Goal: Task Accomplishment & Management: Manage account settings

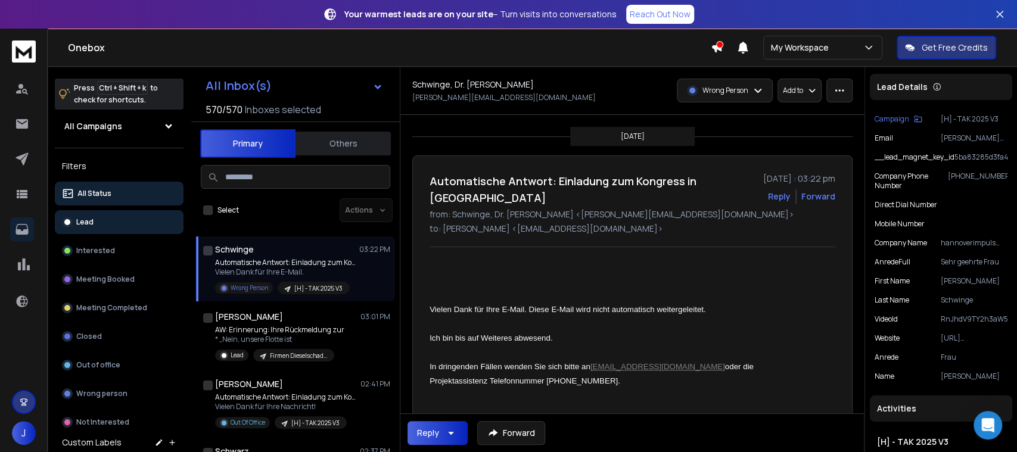
click at [92, 229] on button "Lead" at bounding box center [119, 222] width 129 height 24
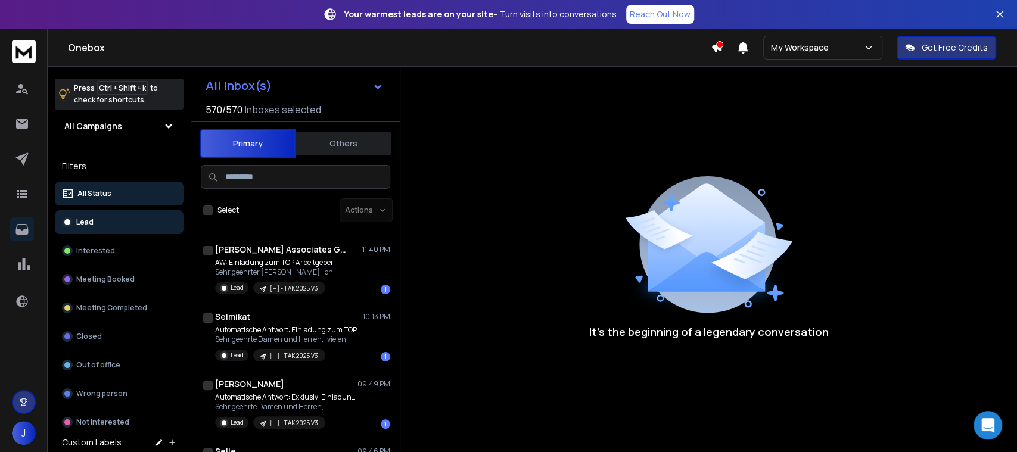
click at [111, 199] on button "All Status" at bounding box center [119, 194] width 129 height 24
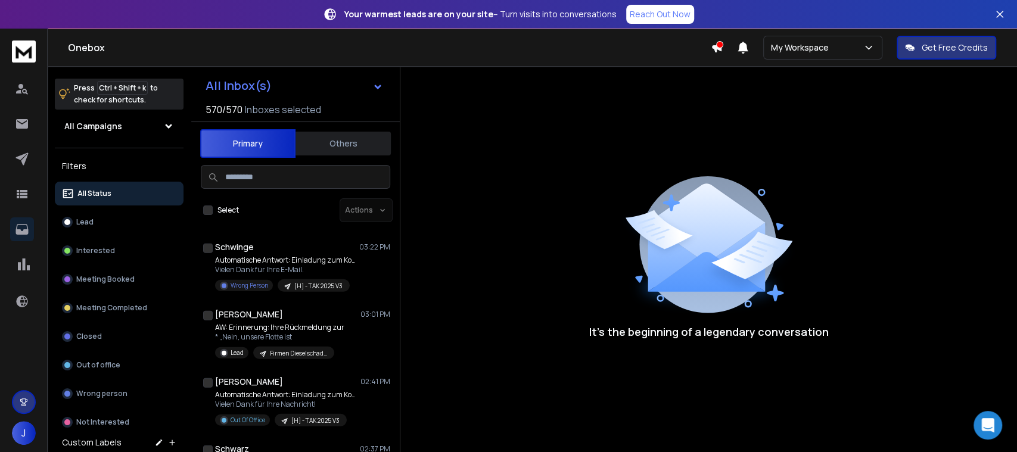
scroll to position [2144, 0]
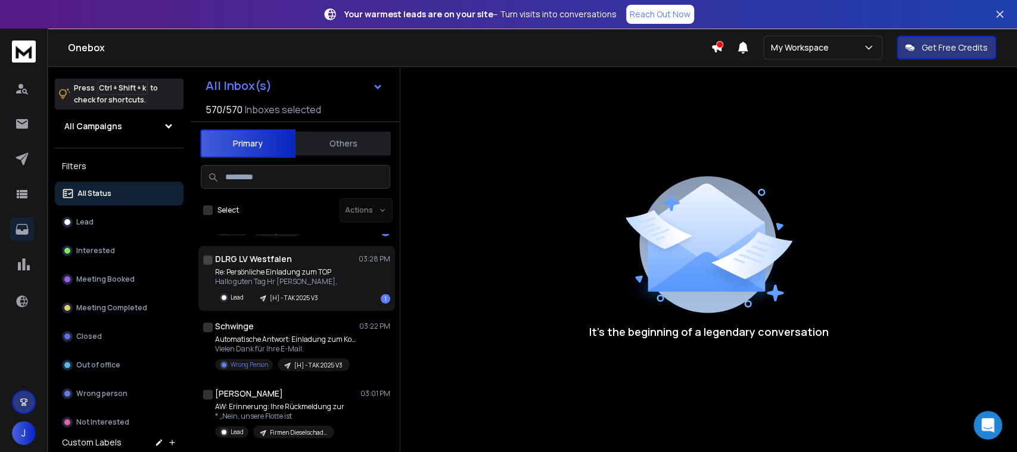
click at [348, 278] on div "Re: Persönliche Einladung zum TOP Hallo guten Tag Hr [PERSON_NAME], Lead [H] - …" at bounding box center [302, 285] width 175 height 36
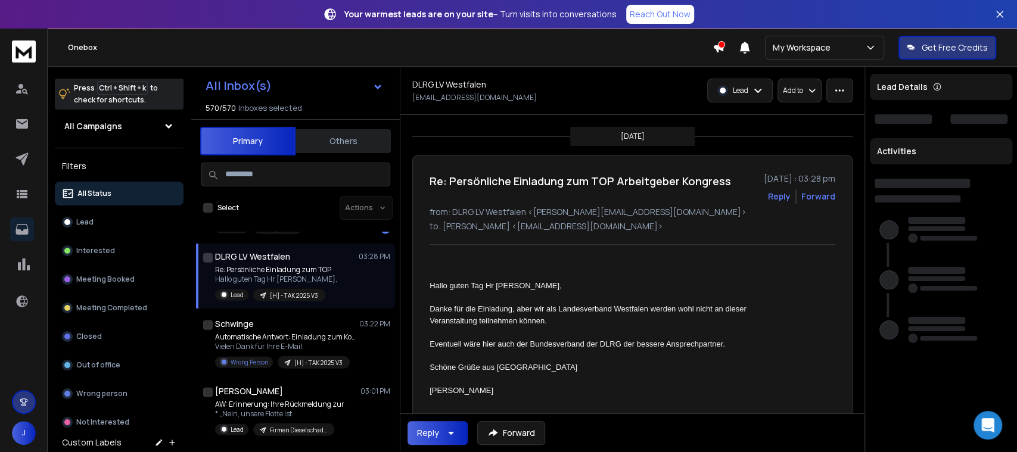
scroll to position [2064, 0]
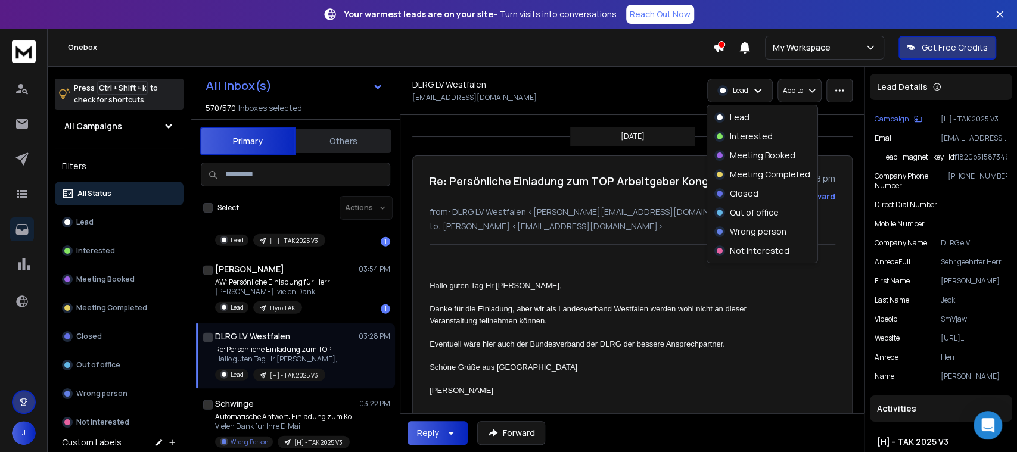
click at [732, 81] on div "Lead" at bounding box center [740, 90] width 64 height 23
click at [750, 250] on p "Not Interested" at bounding box center [760, 251] width 60 height 12
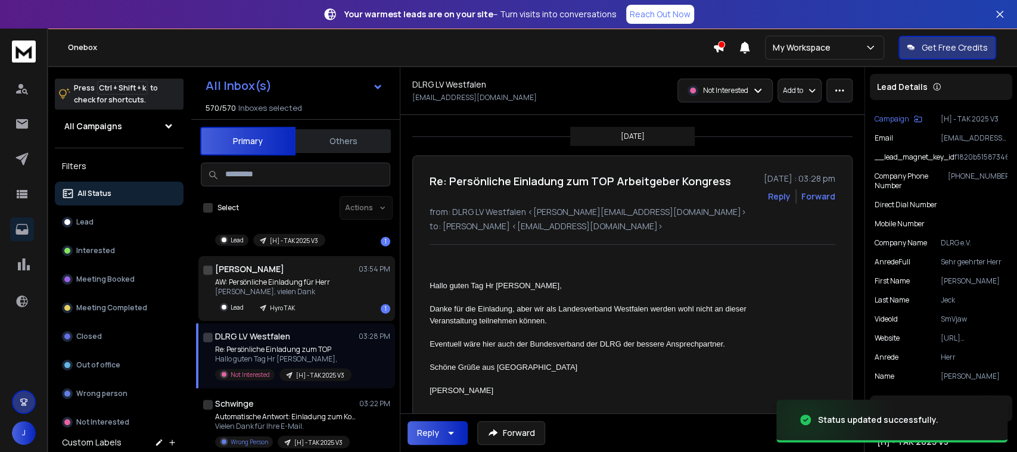
click at [314, 282] on p "AW: Persönliche Einladung für Herr" at bounding box center [272, 283] width 115 height 10
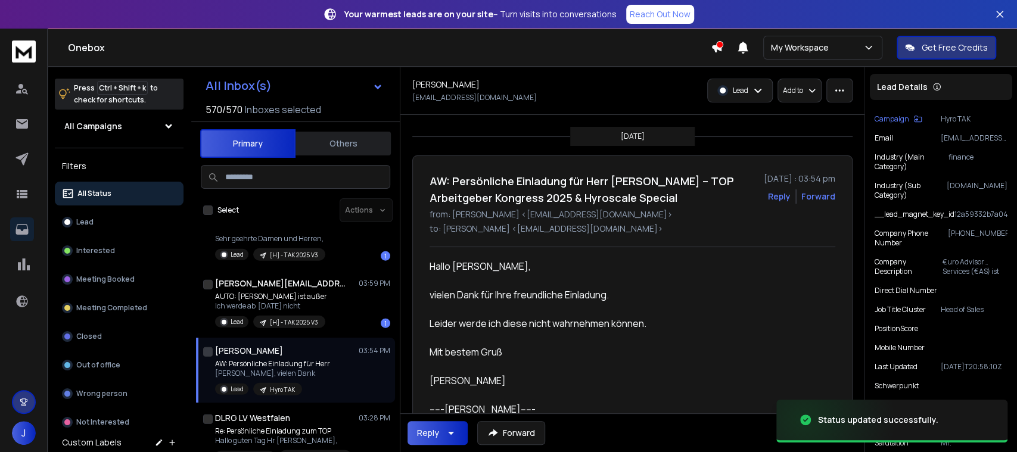
scroll to position [1906, 0]
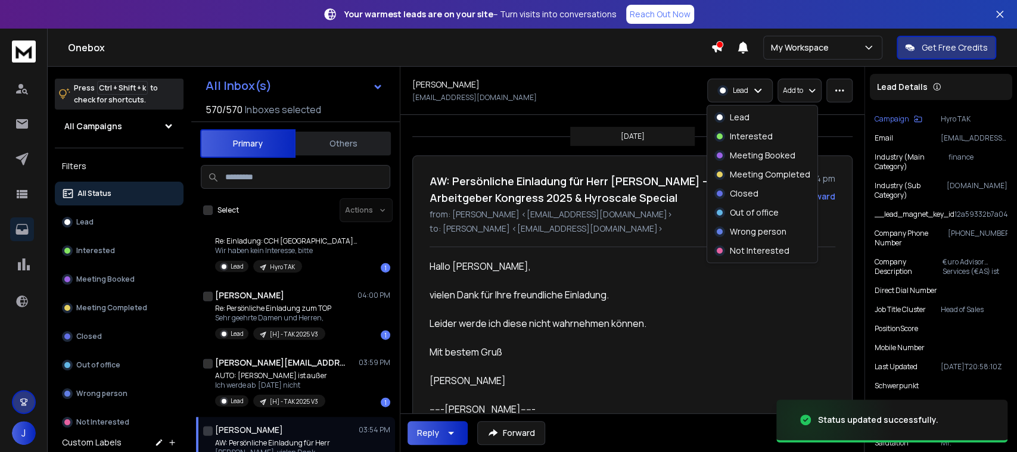
click at [725, 97] on div "Lead" at bounding box center [740, 90] width 64 height 23
click at [745, 258] on div "Not Interested" at bounding box center [761, 250] width 105 height 19
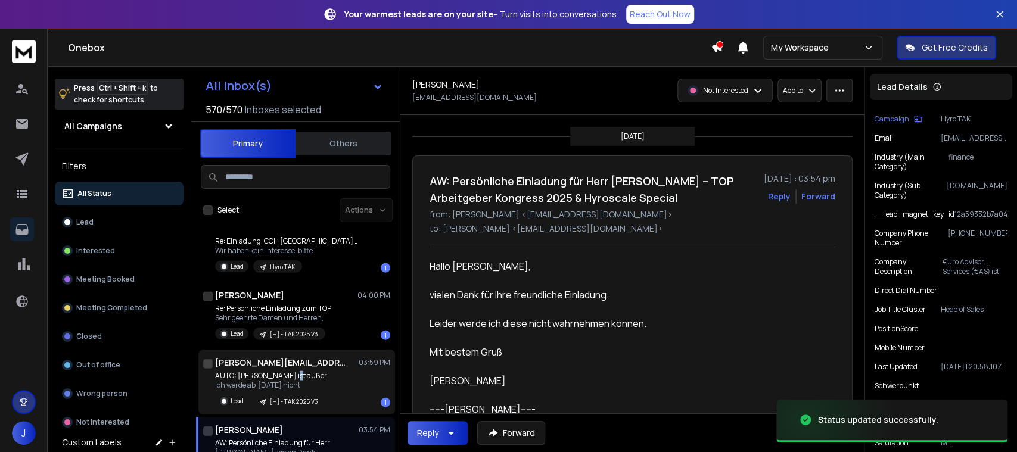
click at [294, 378] on p "AUTO: [PERSON_NAME] ist außer" at bounding box center [271, 376] width 112 height 10
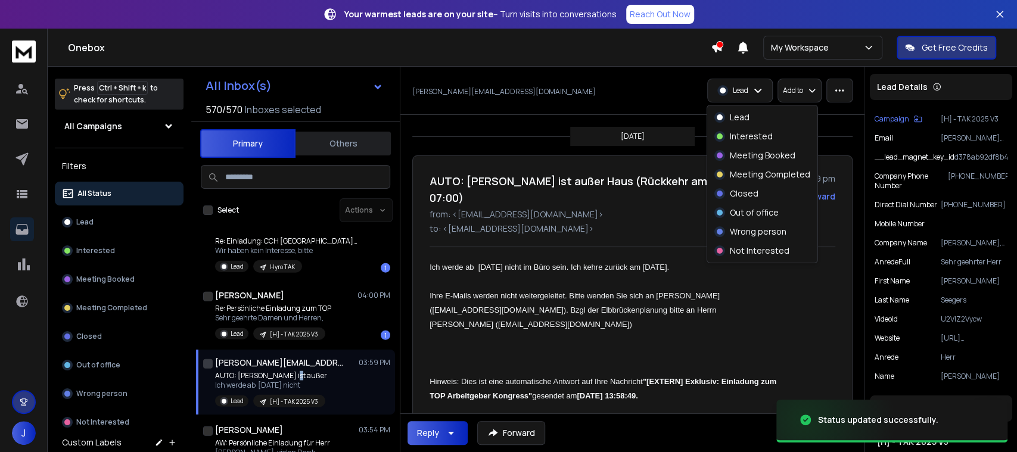
click at [719, 89] on div at bounding box center [722, 90] width 11 height 11
click at [731, 207] on p "Out of office" at bounding box center [754, 213] width 49 height 12
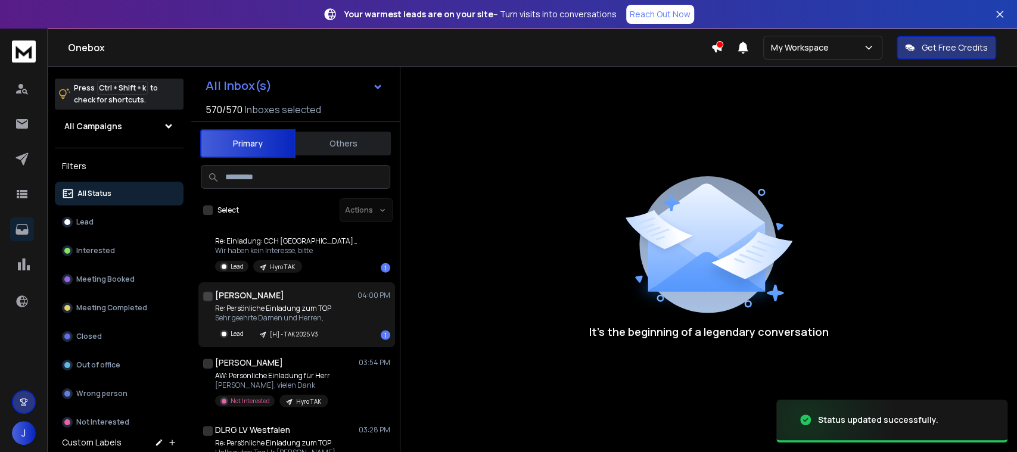
click at [336, 309] on div "Re: Persönliche Einladung zum TOP Sehr geehrte Damen und Herren, Lead [H] - TAK…" at bounding box center [302, 322] width 175 height 36
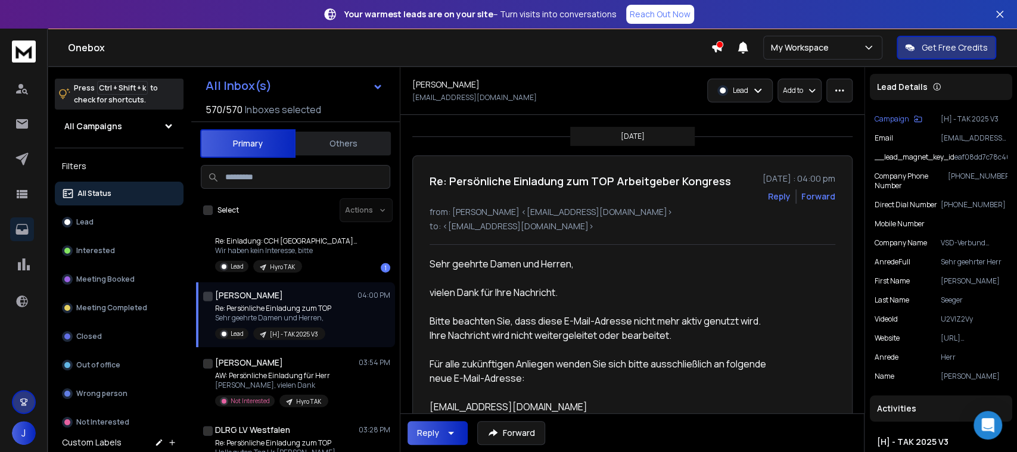
click at [721, 101] on div "Lead" at bounding box center [740, 90] width 64 height 23
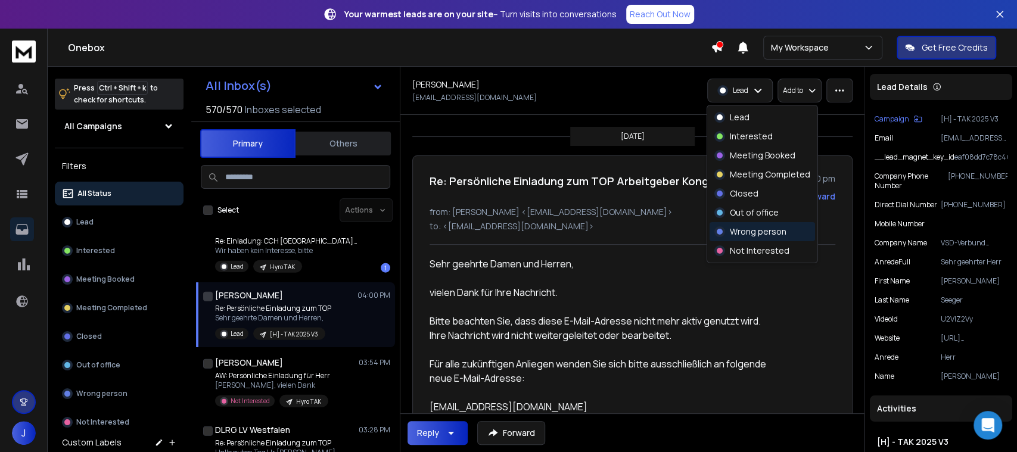
click at [761, 235] on p "Wrong person" at bounding box center [758, 232] width 57 height 12
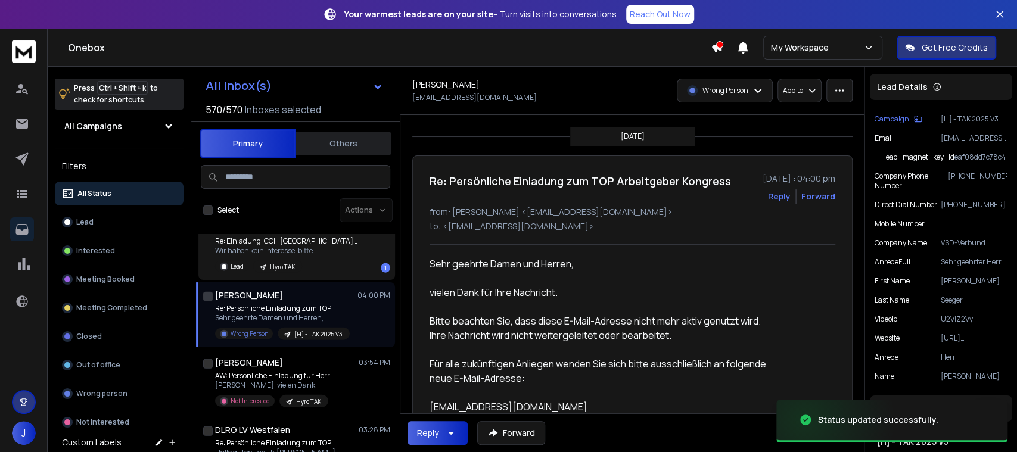
click at [366, 276] on div "[PERSON_NAME] 04:01 PM Re: Einladung: CCH [GEOGRAPHIC_DATA] 09./10. Wir haben k…" at bounding box center [296, 247] width 197 height 65
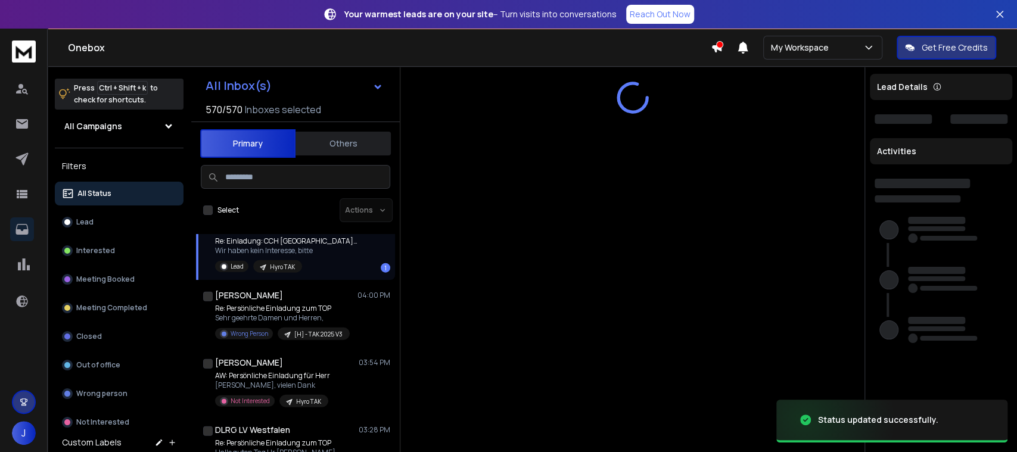
scroll to position [1826, 0]
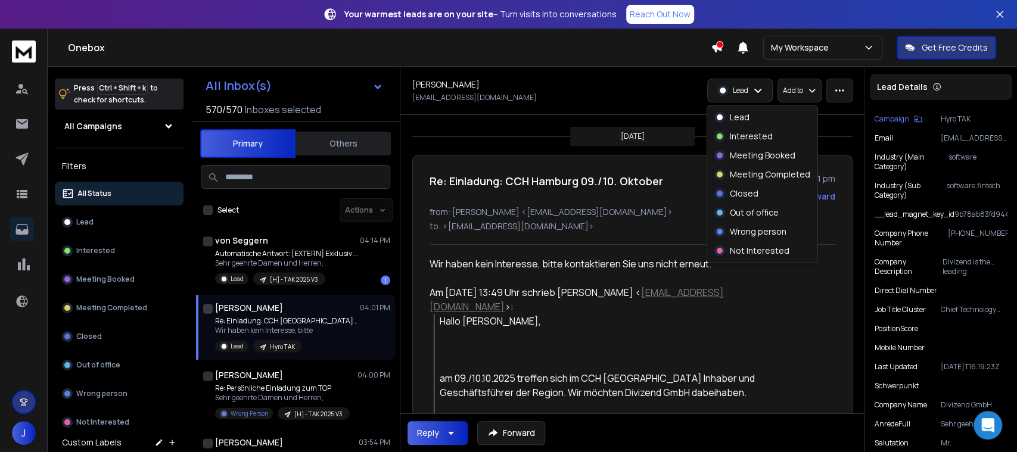
click at [740, 89] on p "Lead" at bounding box center [740, 91] width 15 height 10
click at [734, 250] on p "Not Interested" at bounding box center [760, 251] width 60 height 12
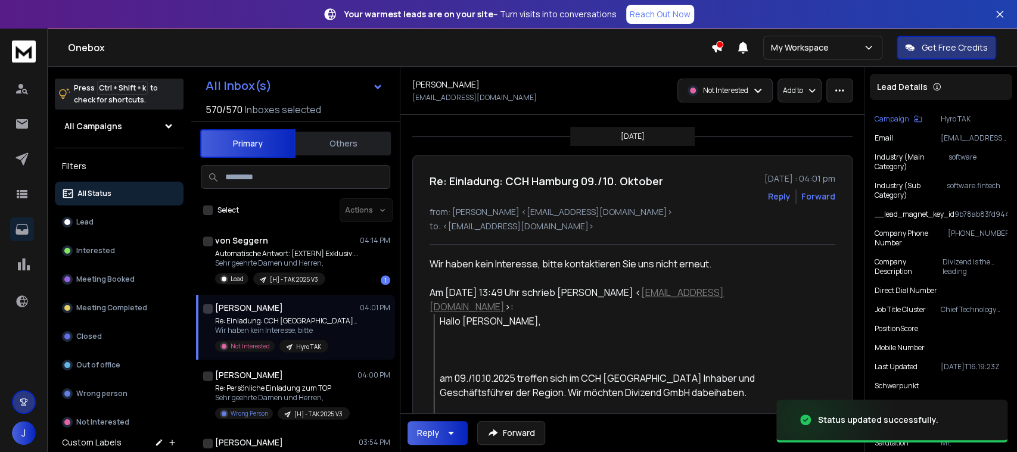
scroll to position [1747, 0]
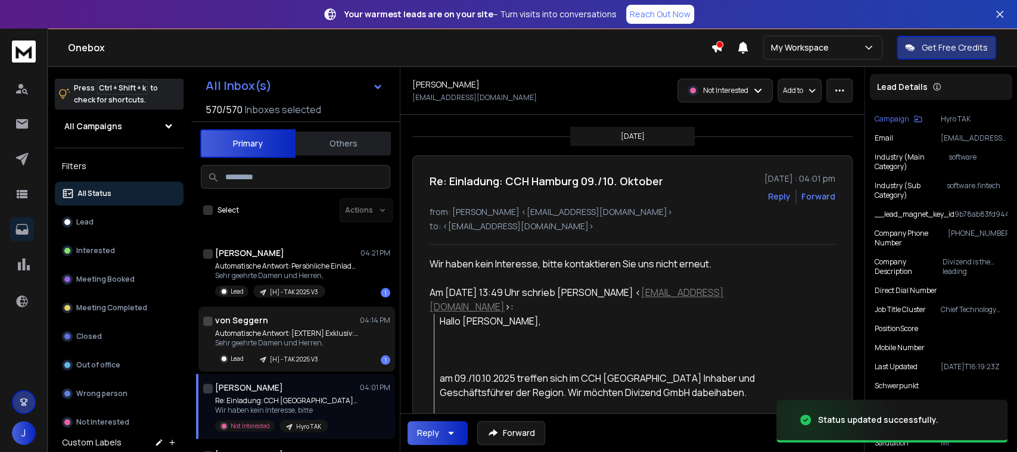
click at [349, 331] on p "Automatische Antwort: [EXTERN] Exklusiv: Einladung" at bounding box center [286, 333] width 143 height 10
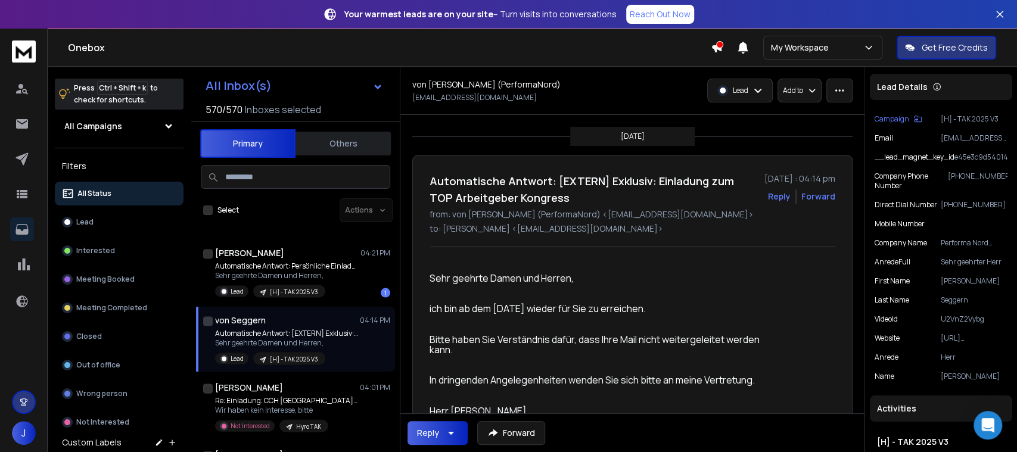
click at [724, 101] on div "Lead" at bounding box center [740, 90] width 64 height 23
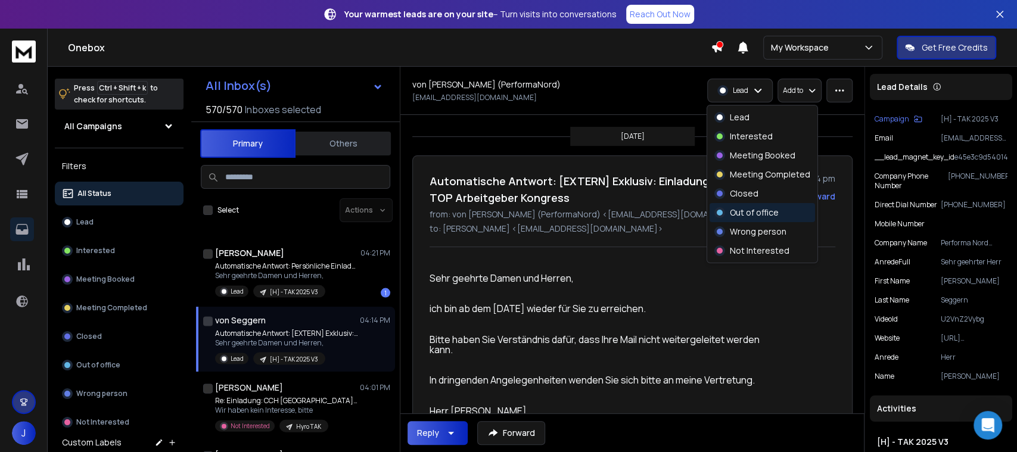
click at [739, 211] on p "Out of office" at bounding box center [754, 213] width 49 height 12
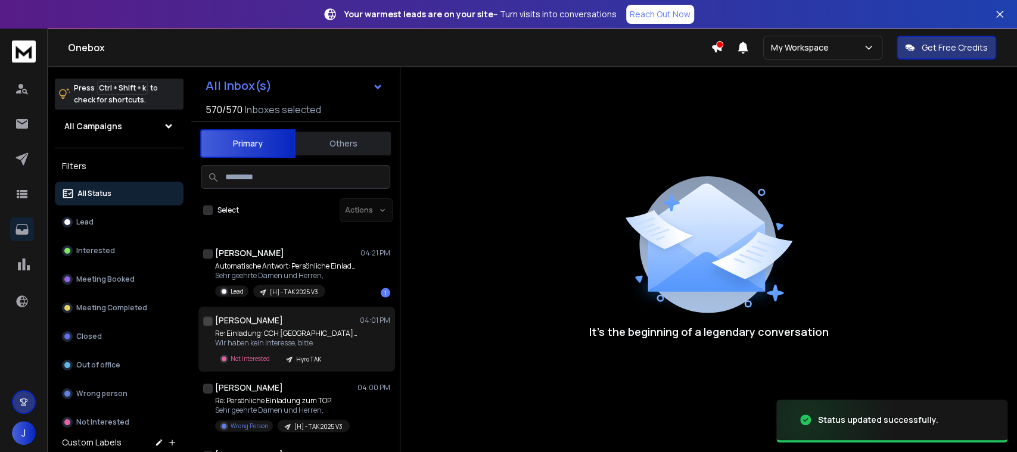
scroll to position [1668, 0]
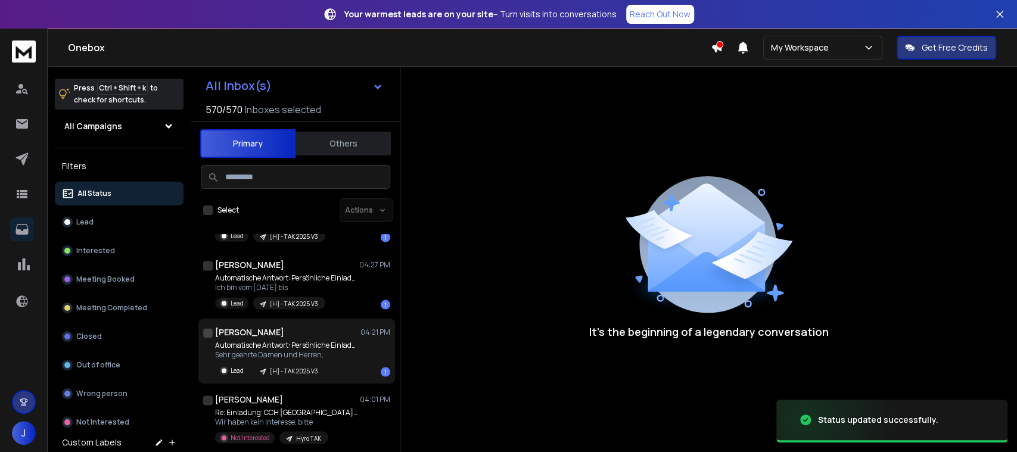
click at [323, 348] on p "Automatische Antwort: Persönliche Einladung zum" at bounding box center [286, 345] width 143 height 10
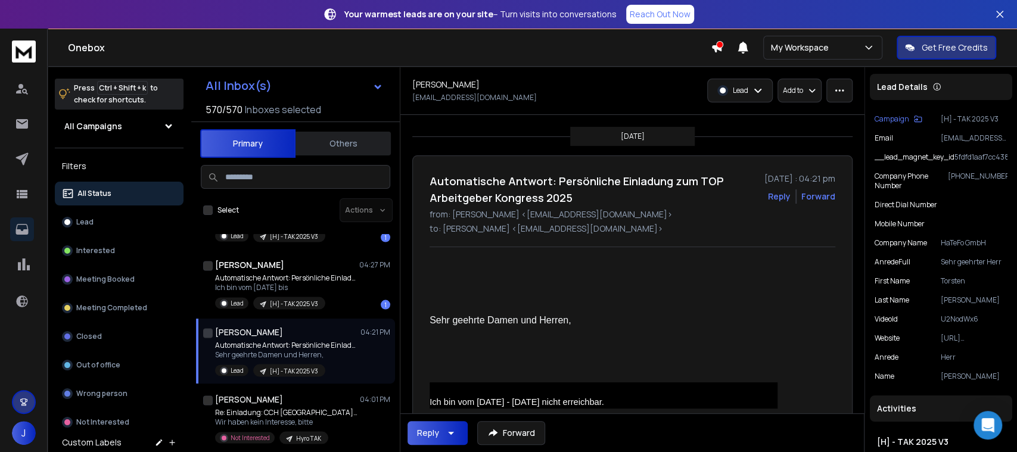
scroll to position [79, 0]
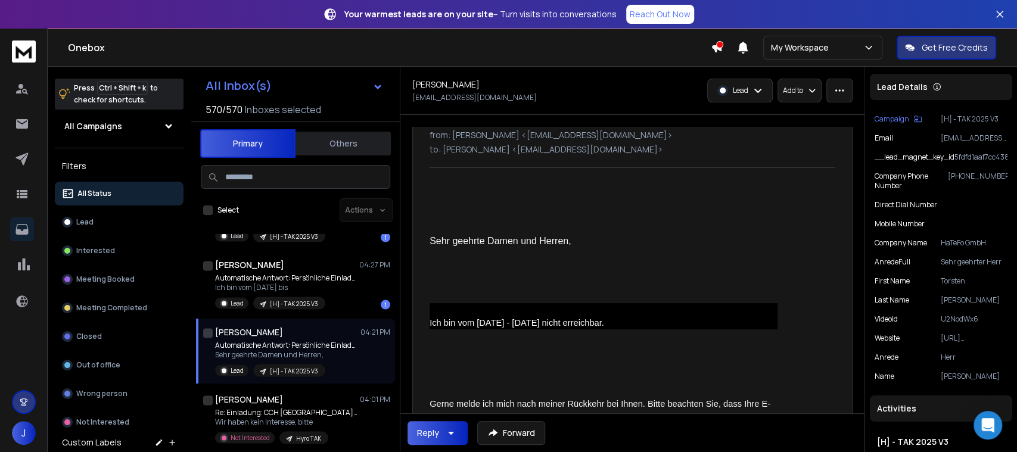
click at [743, 93] on p "Lead" at bounding box center [740, 91] width 15 height 10
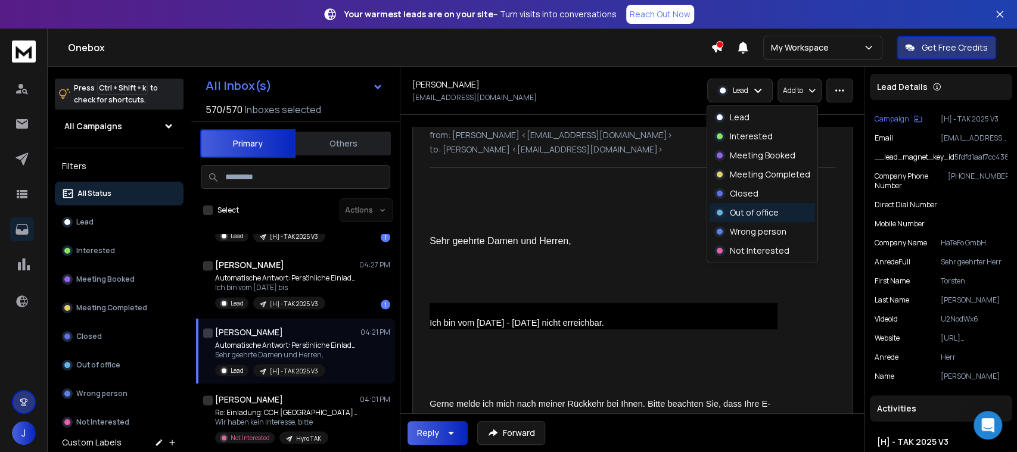
click at [724, 211] on div "Out of office" at bounding box center [746, 213] width 64 height 12
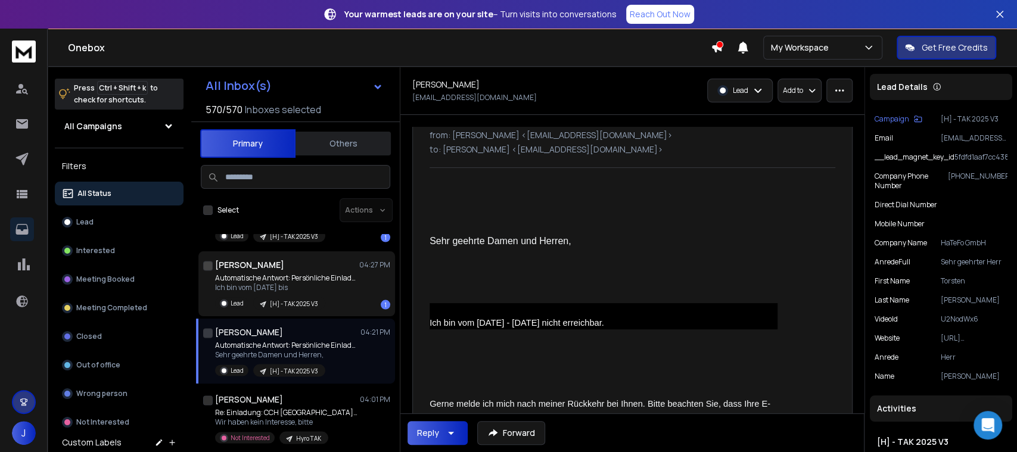
scroll to position [0, 0]
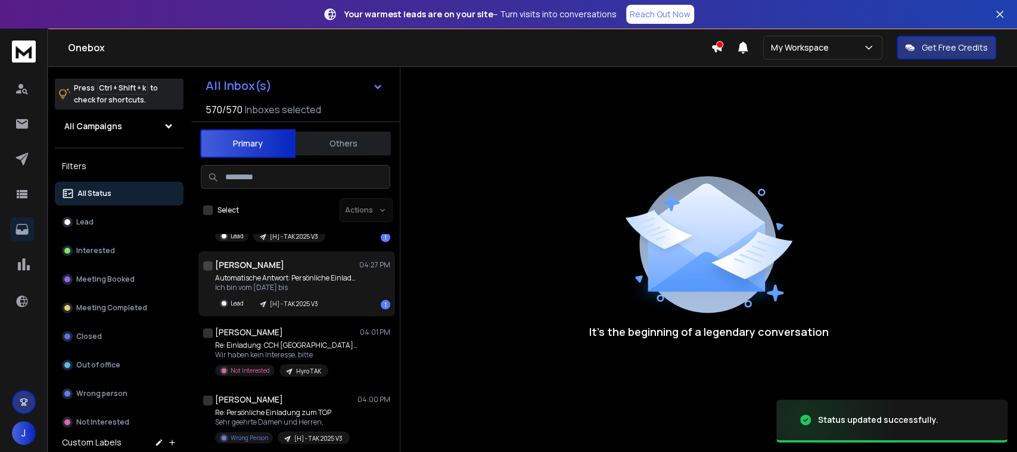
click at [357, 296] on div "Automatische Antwort: Persönliche Einladung zum Ich bin vom [DATE] bis Lead [H]…" at bounding box center [302, 291] width 175 height 36
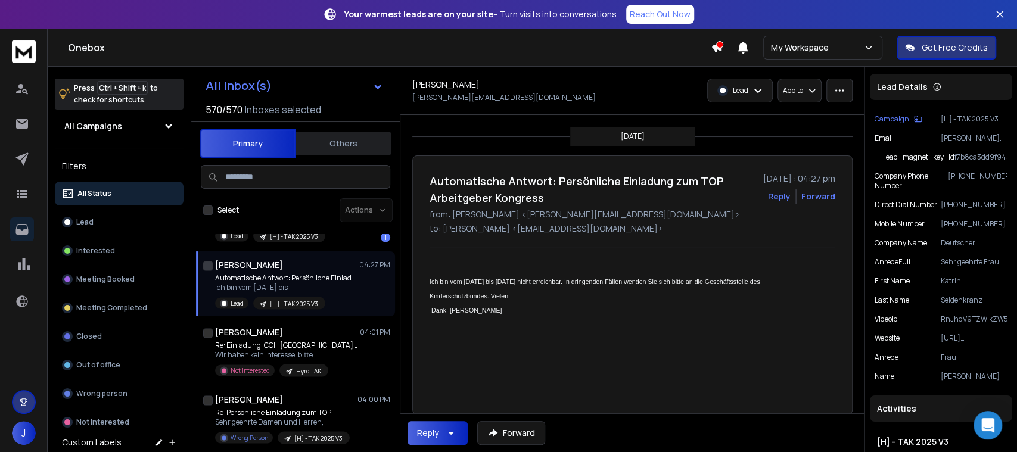
click at [752, 98] on div "Lead" at bounding box center [740, 90] width 64 height 23
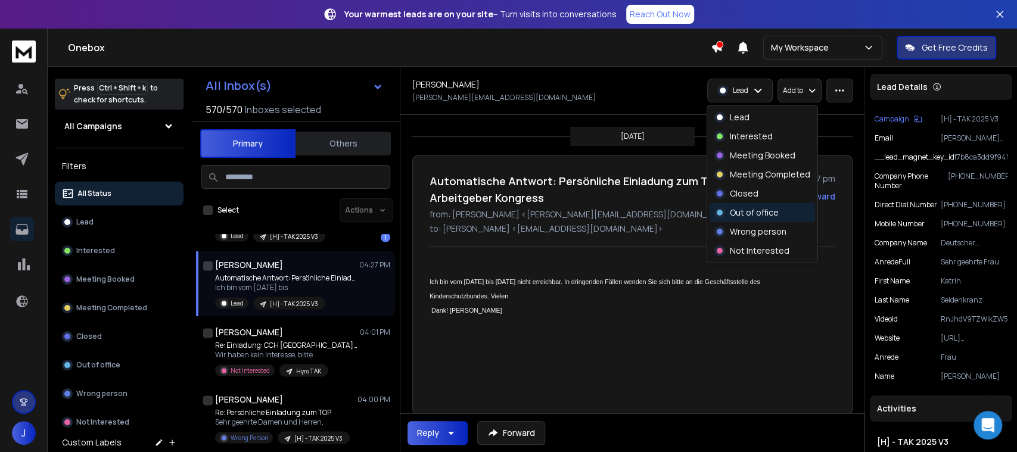
click at [739, 214] on p "Out of office" at bounding box center [754, 213] width 49 height 12
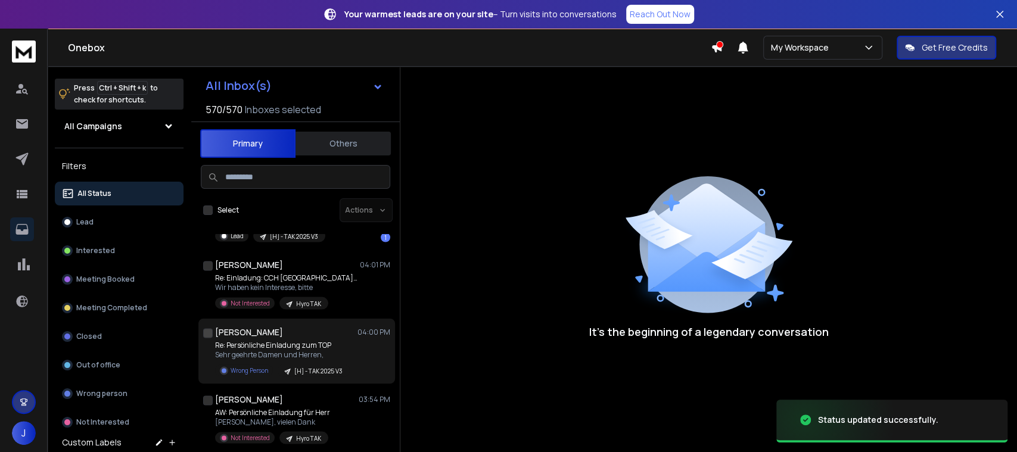
scroll to position [1588, 0]
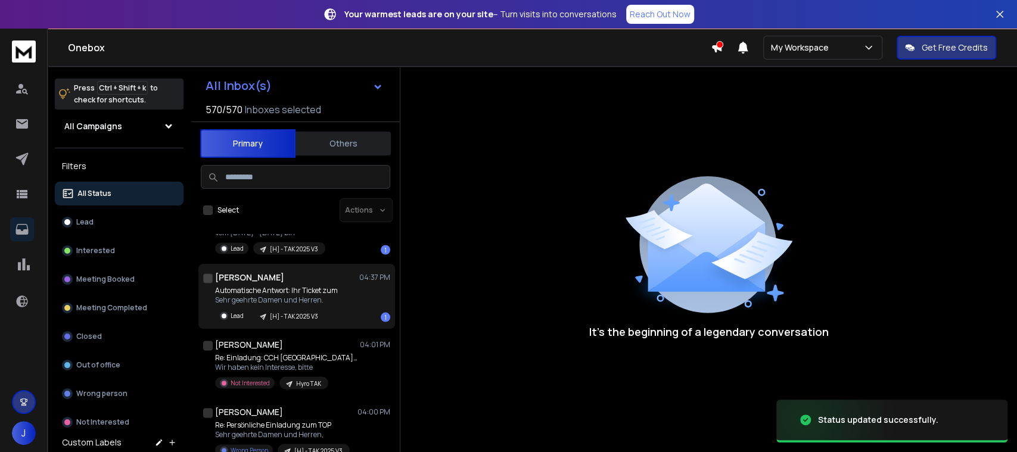
click at [360, 312] on div "Automatische Antwort: Ihr Ticket zum ﻿﻿Sehr geehrte Damen und Herren. Lead [H] …" at bounding box center [302, 303] width 175 height 36
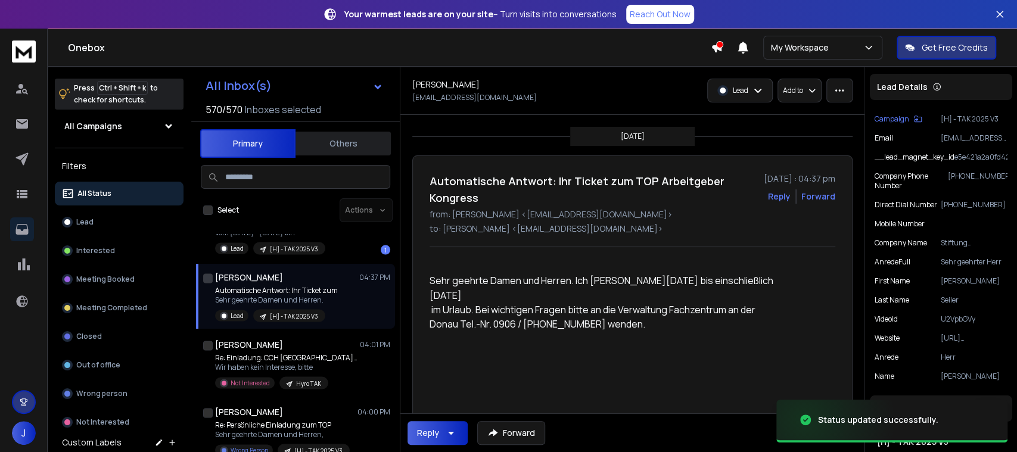
scroll to position [1509, 0]
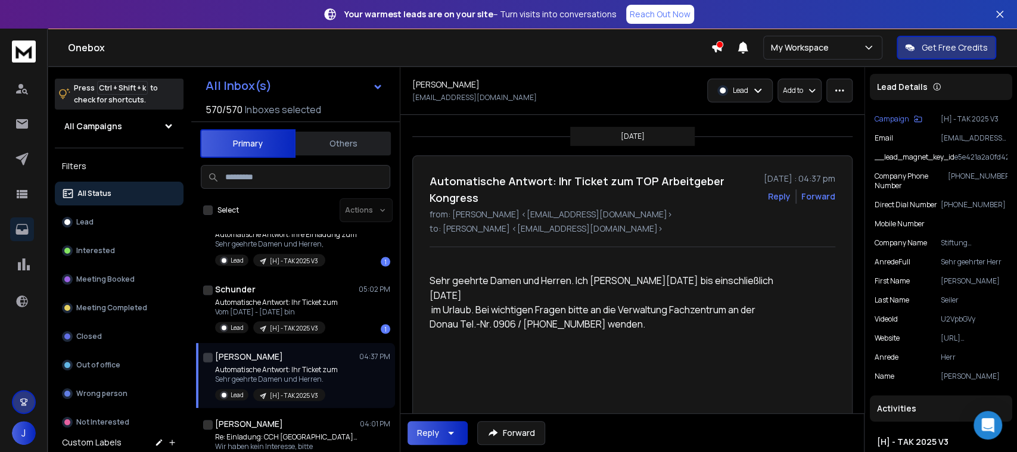
click at [737, 89] on p "Lead" at bounding box center [740, 91] width 15 height 10
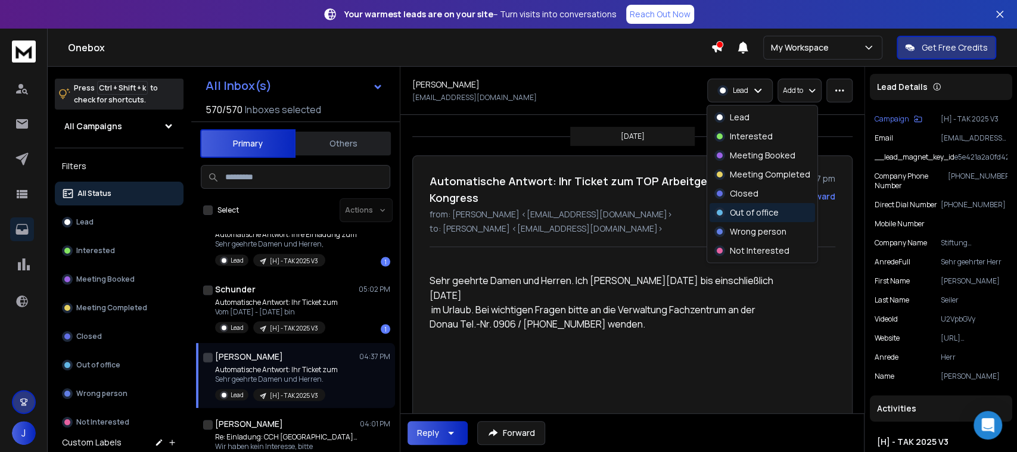
click at [725, 214] on div "Out of office" at bounding box center [746, 213] width 64 height 12
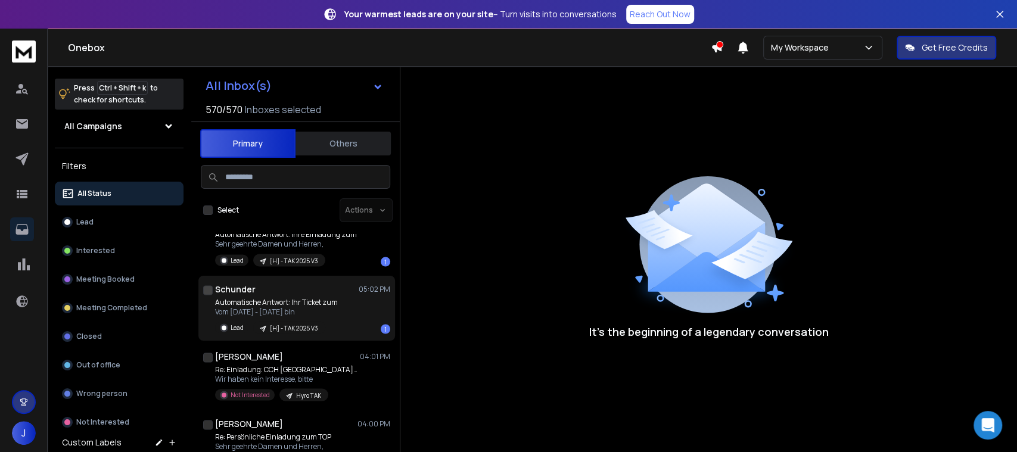
click at [369, 322] on div "Automatische Antwort: Ihr Ticket zum Vom [DATE] - [DATE] bin Lead [H] - TAK 202…" at bounding box center [302, 315] width 175 height 36
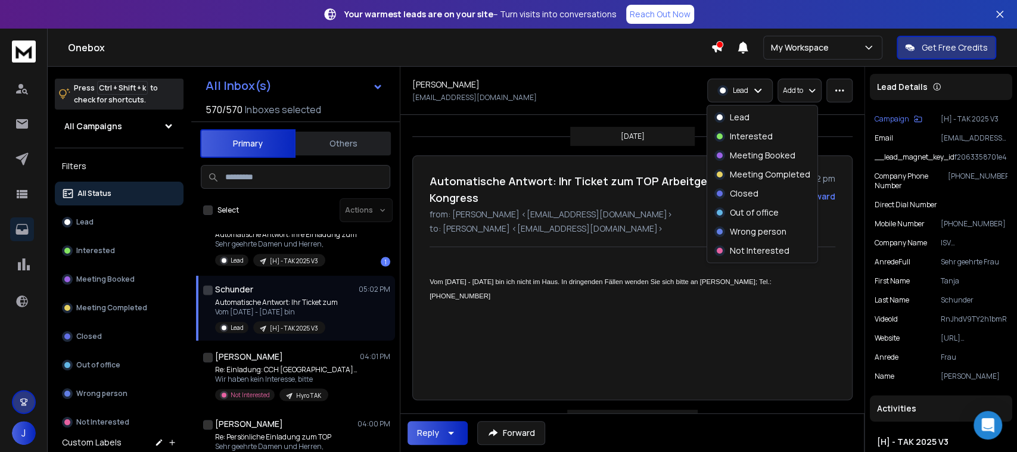
click at [734, 92] on p "Lead" at bounding box center [740, 91] width 15 height 10
click at [750, 217] on p "Out of office" at bounding box center [754, 213] width 49 height 12
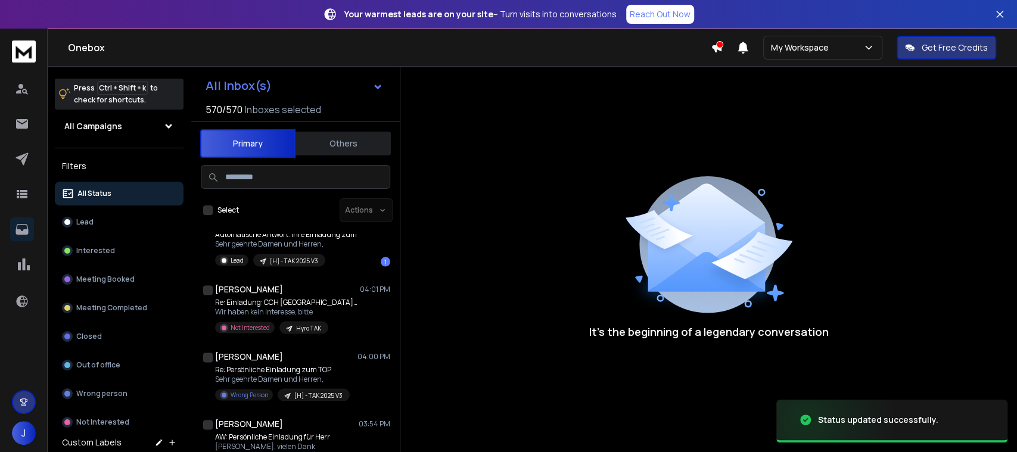
scroll to position [1429, 0]
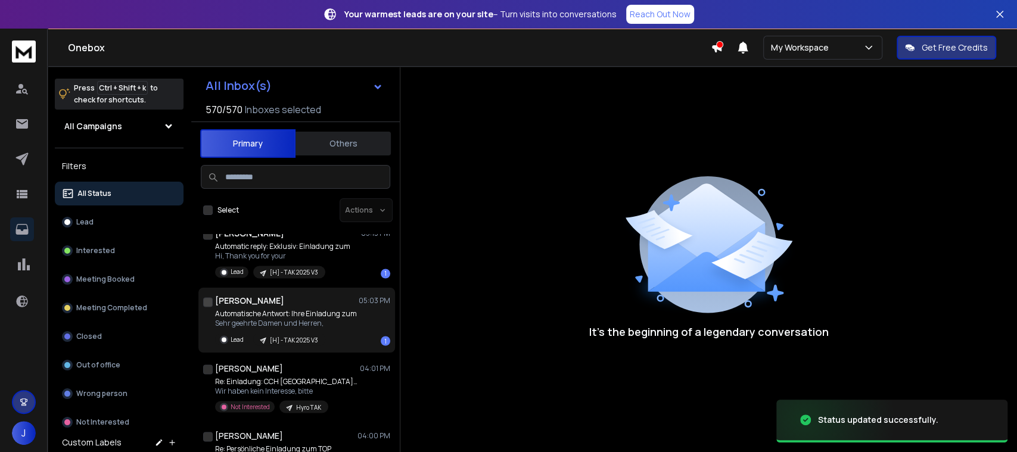
click at [331, 313] on p "Automatische Antwort: Ihre Einladung zum" at bounding box center [286, 314] width 142 height 10
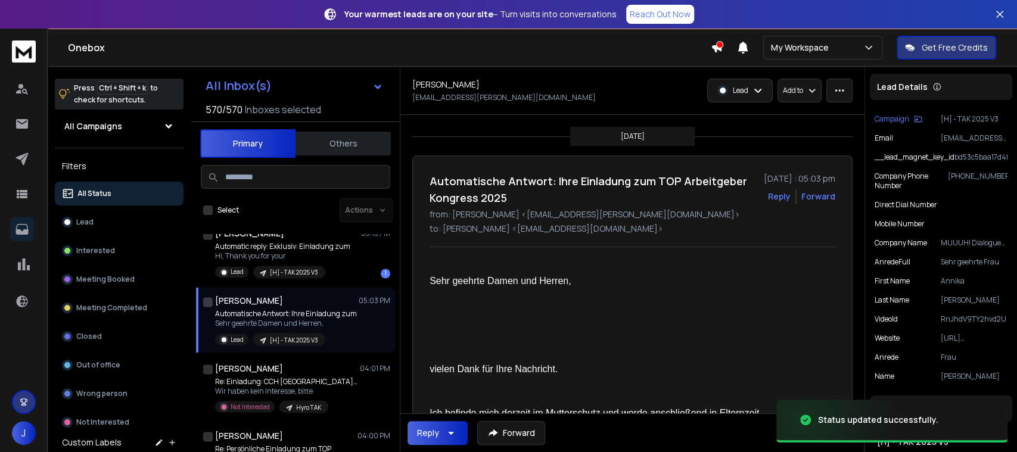
scroll to position [79, 0]
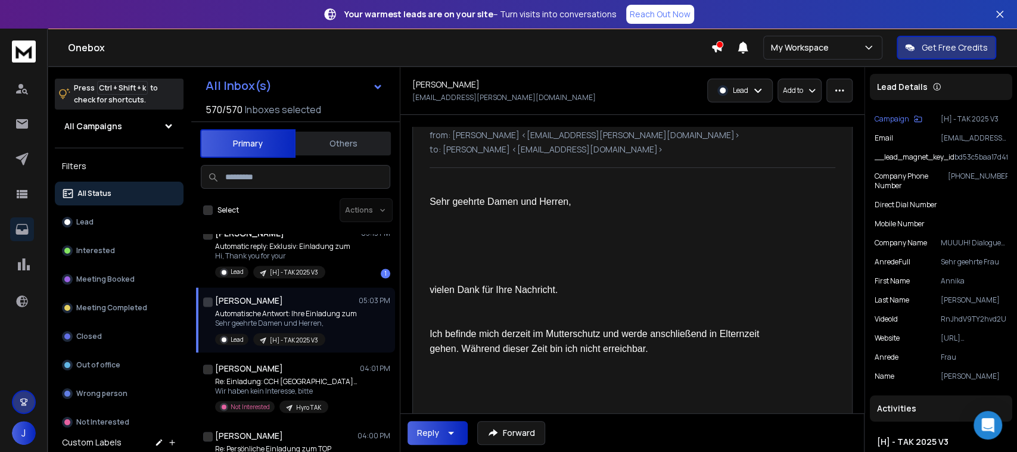
click at [475, 332] on span "Ich befinde mich derzeit im Mutterschutz und werde anschließend in Elternzeit g…" at bounding box center [595, 341] width 332 height 25
click at [474, 332] on span "Ich befinde mich derzeit im Mutterschutz und werde anschließend in Elternzeit g…" at bounding box center [595, 341] width 332 height 25
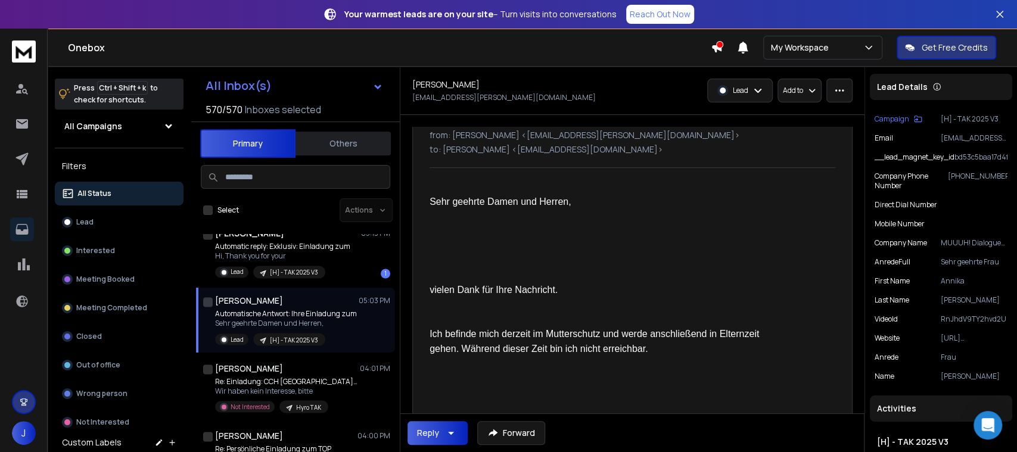
click at [474, 332] on span "Ich befinde mich derzeit im Mutterschutz und werde anschließend in Elternzeit g…" at bounding box center [595, 341] width 332 height 25
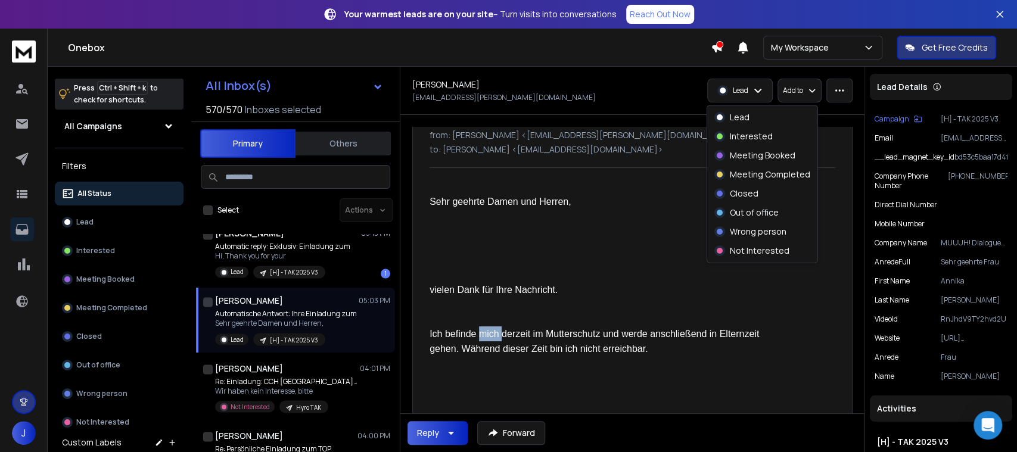
click at [720, 88] on div at bounding box center [722, 90] width 11 height 11
click at [737, 212] on p "Out of office" at bounding box center [754, 213] width 49 height 12
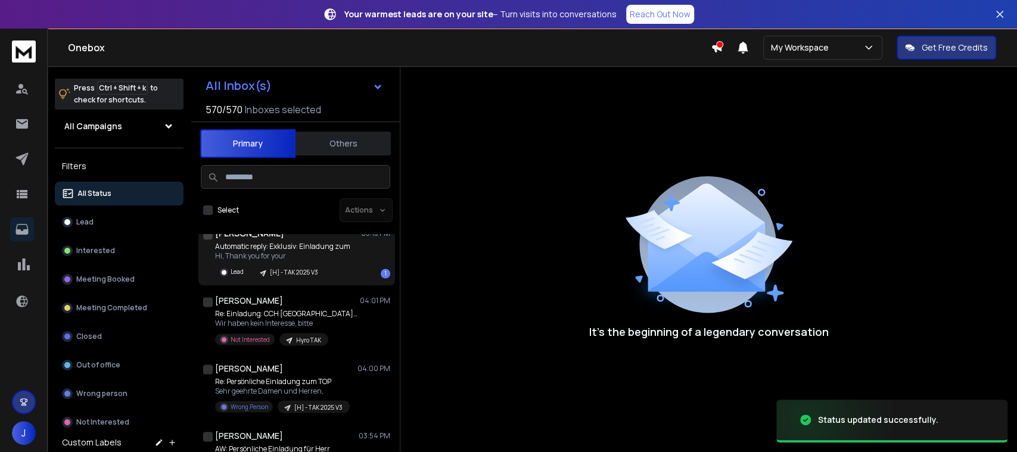
scroll to position [0, 0]
click at [348, 257] on p "Hi, Thank you for your" at bounding box center [282, 256] width 135 height 10
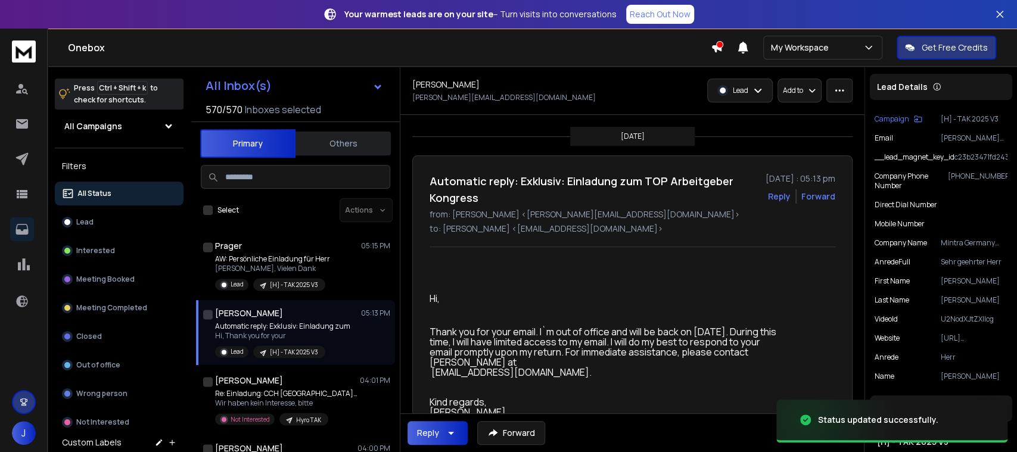
scroll to position [79, 0]
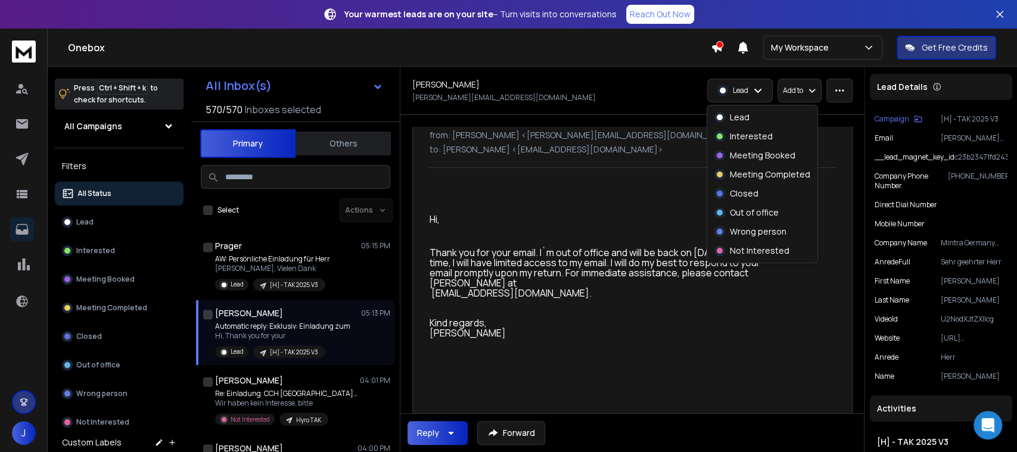
click at [734, 83] on div "Lead" at bounding box center [740, 90] width 64 height 23
click at [759, 217] on p "Out of office" at bounding box center [754, 213] width 49 height 12
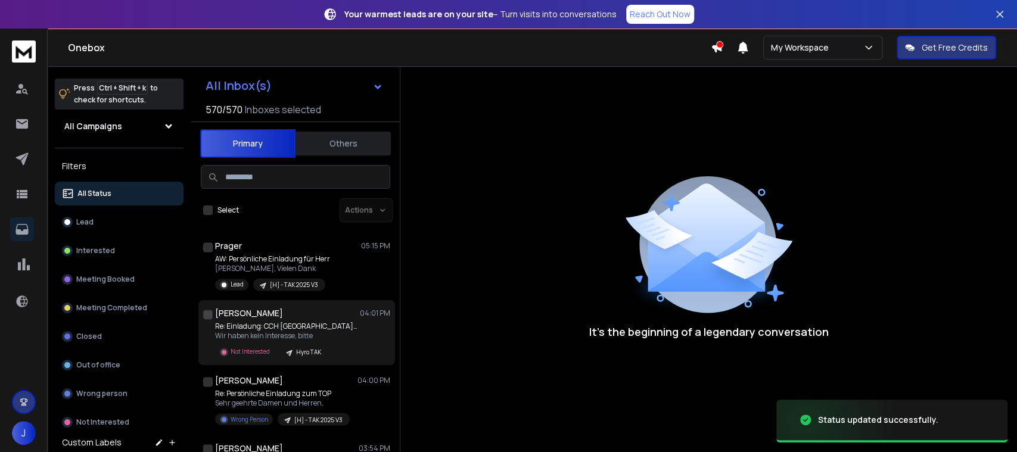
scroll to position [0, 0]
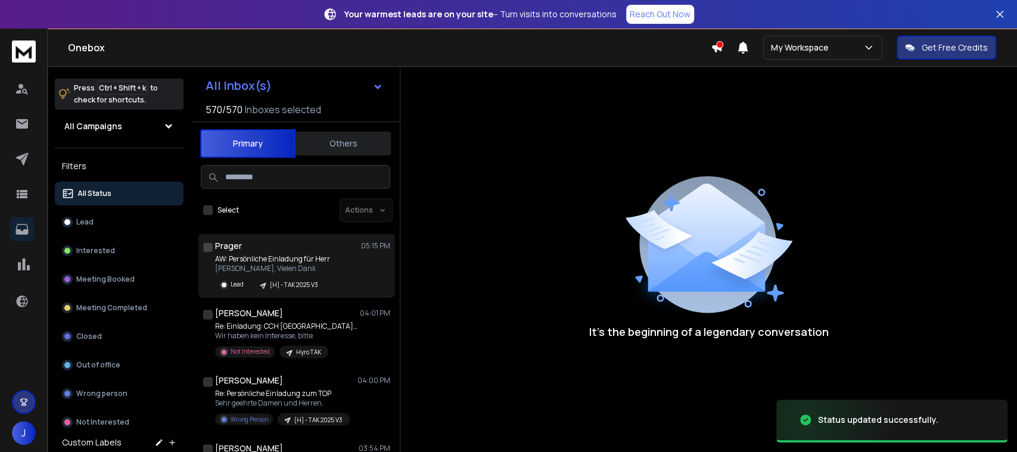
click at [334, 286] on div "AW: Persönliche Einladung für Herr [PERSON_NAME], Vielen Dank Lead [H] - TAK 20…" at bounding box center [302, 272] width 175 height 36
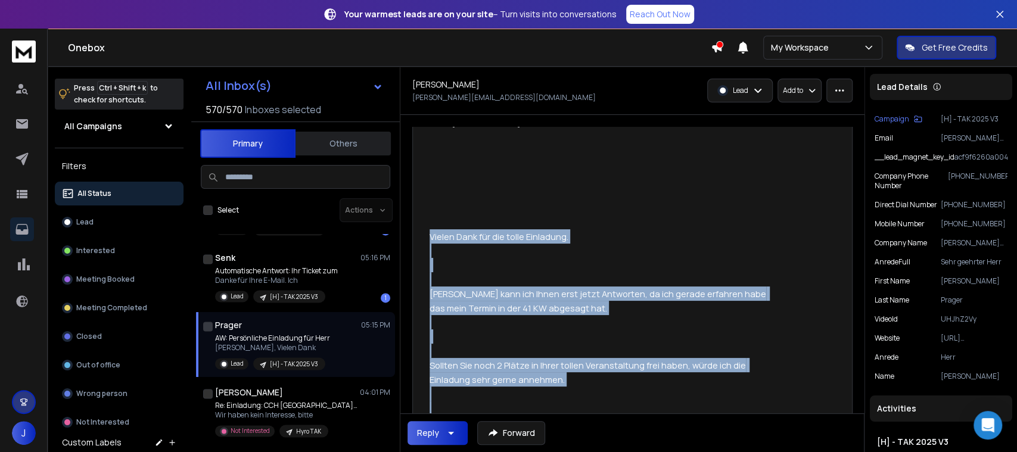
scroll to position [238, 0]
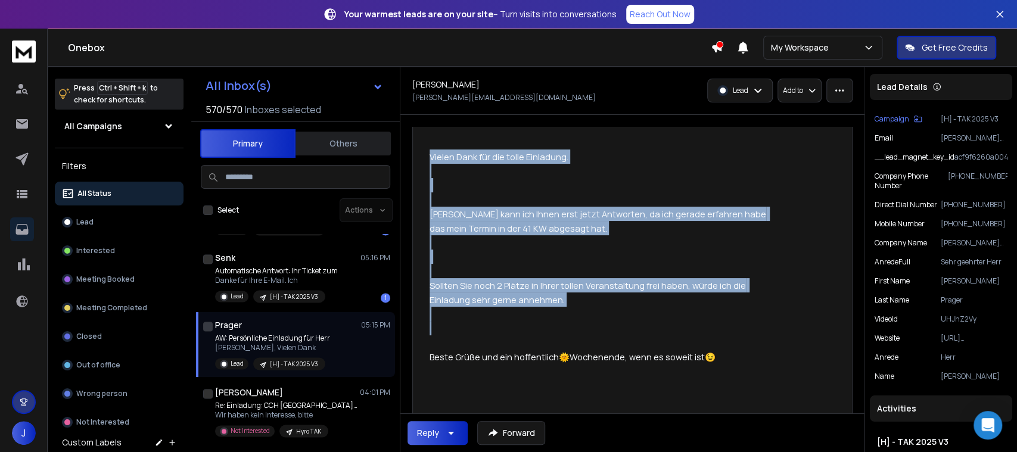
drag, startPoint x: 426, startPoint y: 232, endPoint x: 611, endPoint y: 365, distance: 227.5
copy div "Vielen Dank für die tolle Einladung. Leider kann ich Ihnen erst jetzt Antworten…"
click at [725, 86] on div "Lead" at bounding box center [740, 90] width 64 height 23
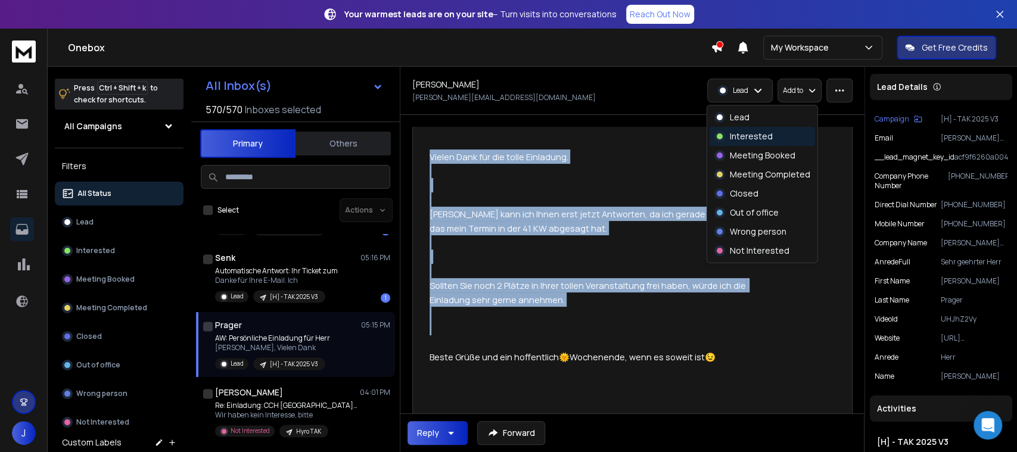
click at [753, 142] on div "Interested" at bounding box center [761, 136] width 105 height 19
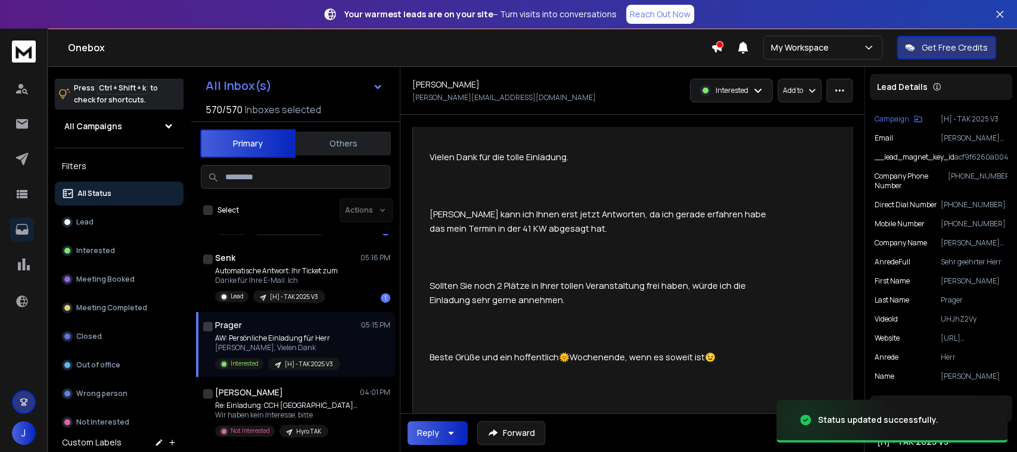
click at [541, 278] on p "Sollten Sie noch 2 Plätze in Ihrer tollen Veranstaltung frei haben, würde ich d…" at bounding box center [603, 292] width 348 height 29
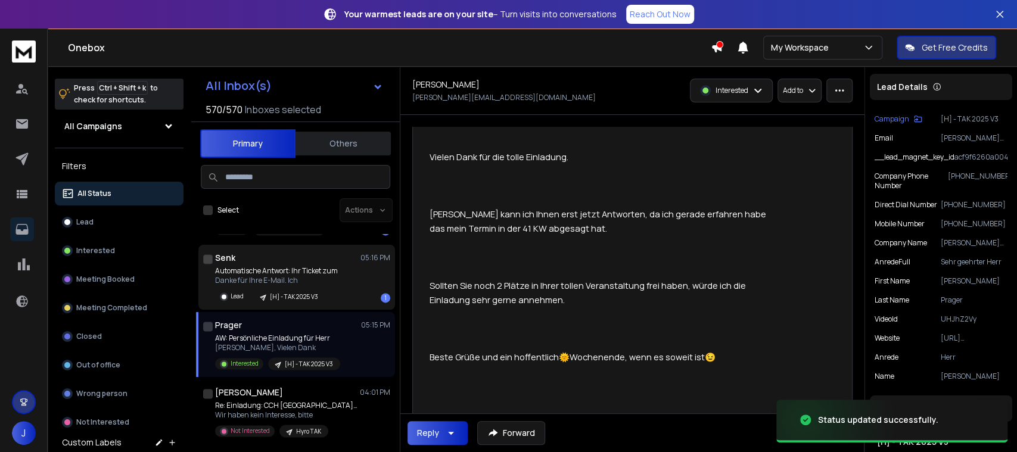
click at [367, 282] on div "Automatische Antwort: Ihr Ticket zum Danke für Ihre E-Mail. Ich Lead [H] - TAK …" at bounding box center [302, 284] width 175 height 36
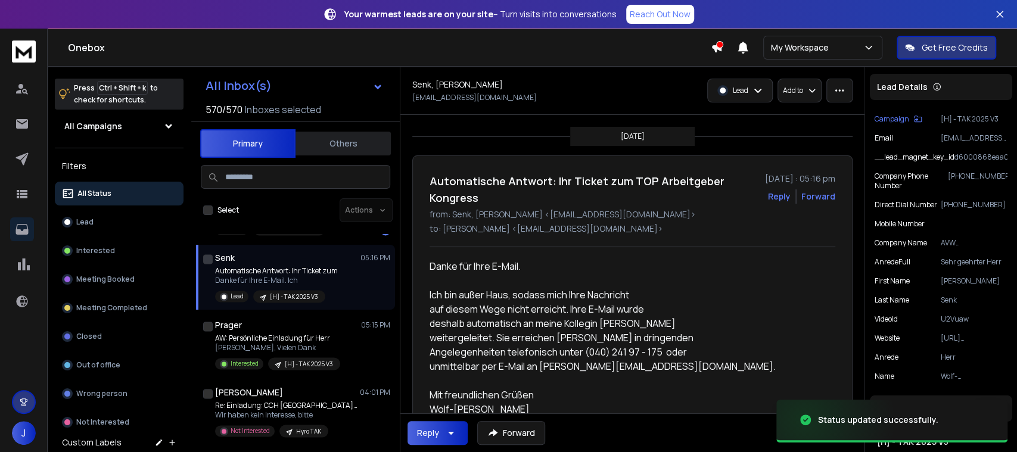
scroll to position [1191, 0]
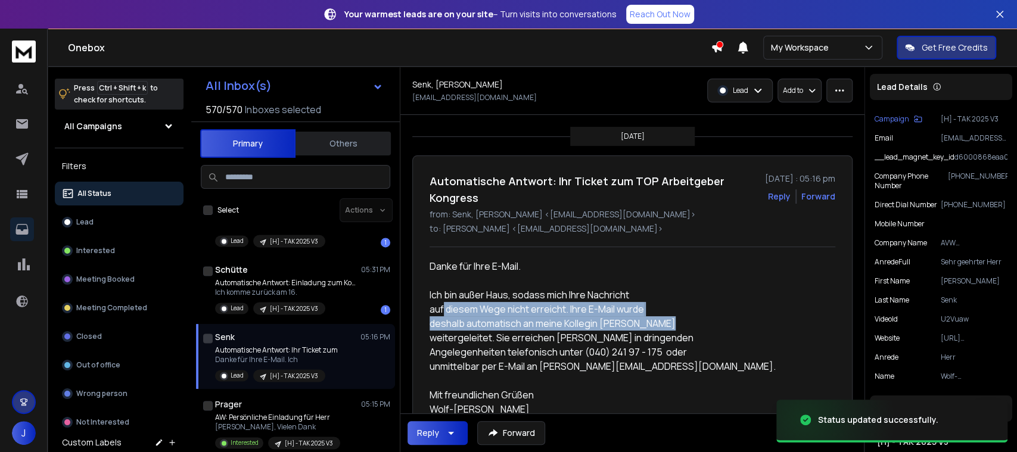
drag, startPoint x: 444, startPoint y: 306, endPoint x: 708, endPoint y: 320, distance: 264.2
click at [708, 320] on div "**********" at bounding box center [607, 449] width 357 height 381
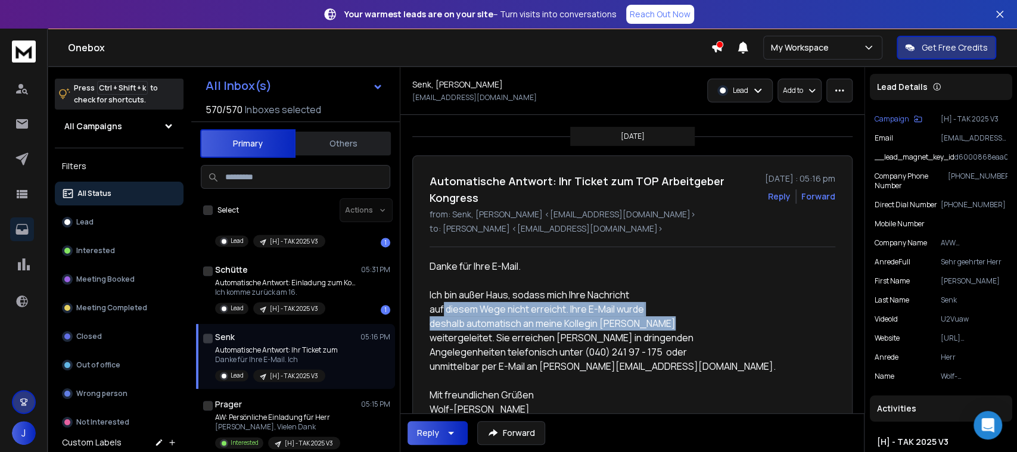
click at [681, 325] on div "**********" at bounding box center [607, 449] width 357 height 381
click at [731, 110] on div "Senk, [PERSON_NAME], Wolf-Rüdiger [EMAIL_ADDRESS][DOMAIN_NAME] Lead Add to Lead…" at bounding box center [632, 91] width 464 height 48
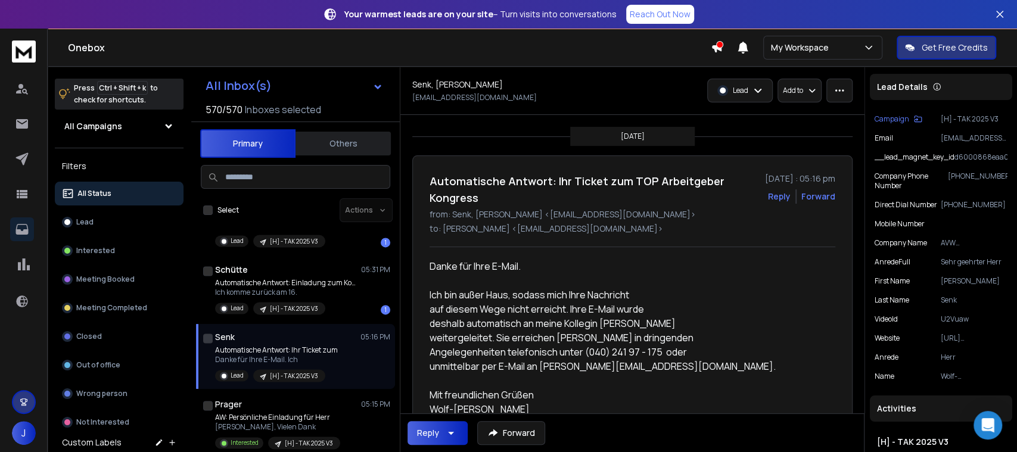
click at [733, 93] on p "Lead" at bounding box center [740, 91] width 15 height 10
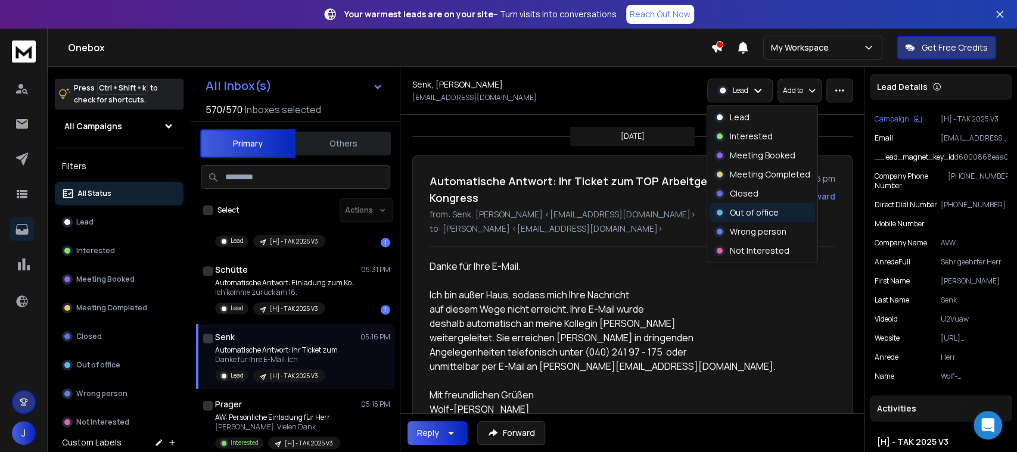
click at [752, 214] on p "Out of office" at bounding box center [754, 213] width 49 height 12
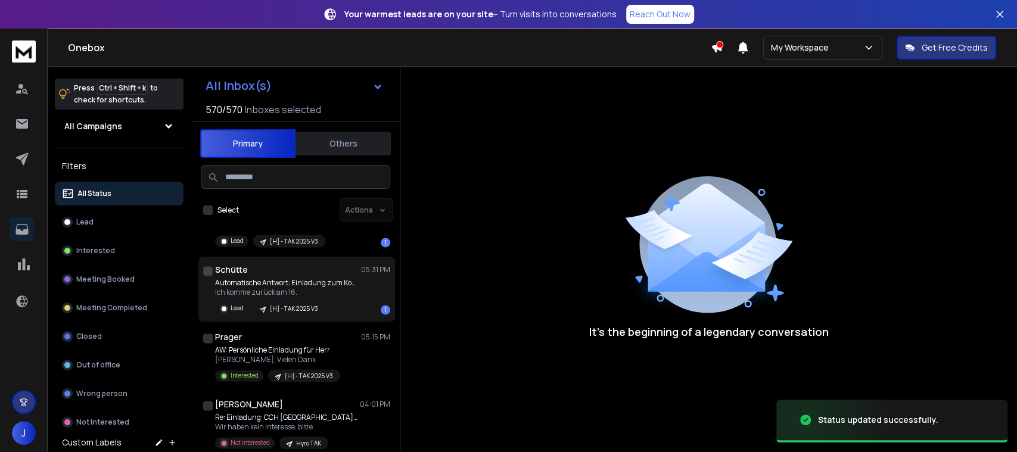
click at [376, 269] on p "05:31 PM" at bounding box center [375, 270] width 29 height 10
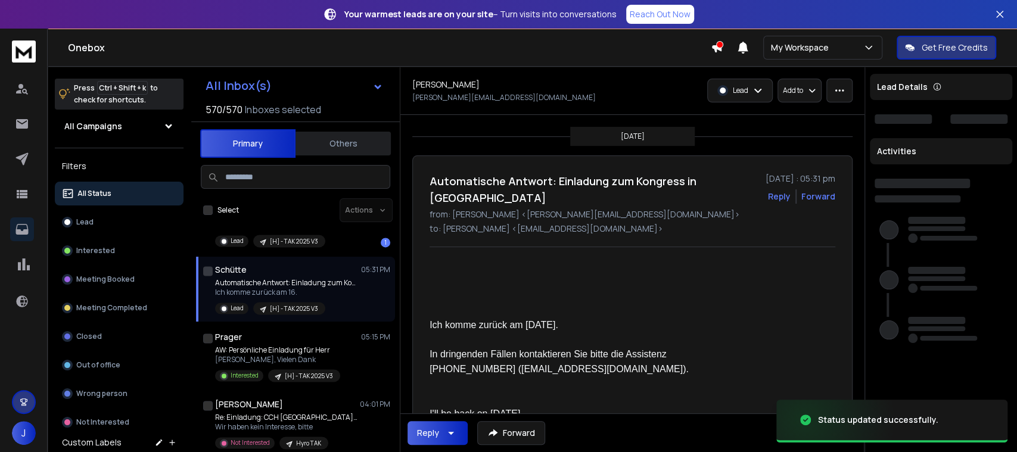
scroll to position [1111, 0]
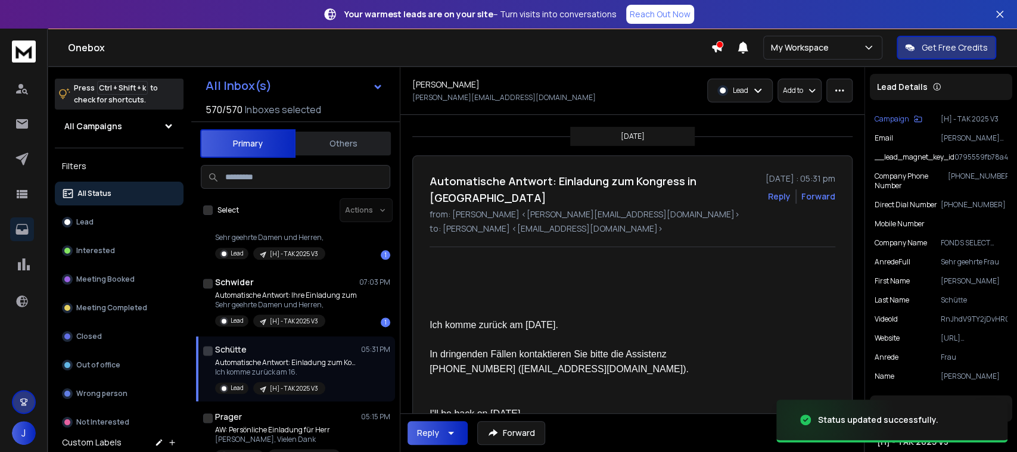
click at [739, 99] on div "Lead" at bounding box center [740, 90] width 64 height 23
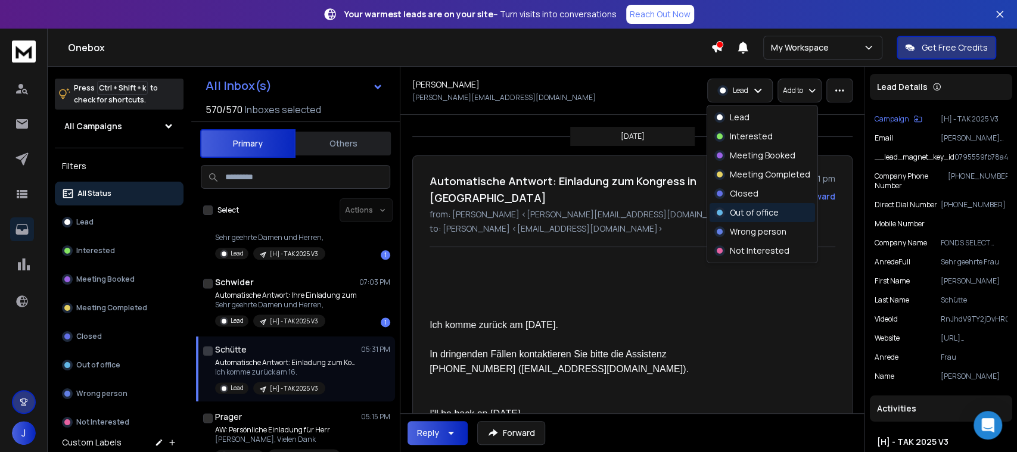
click at [739, 210] on p "Out of office" at bounding box center [754, 213] width 49 height 12
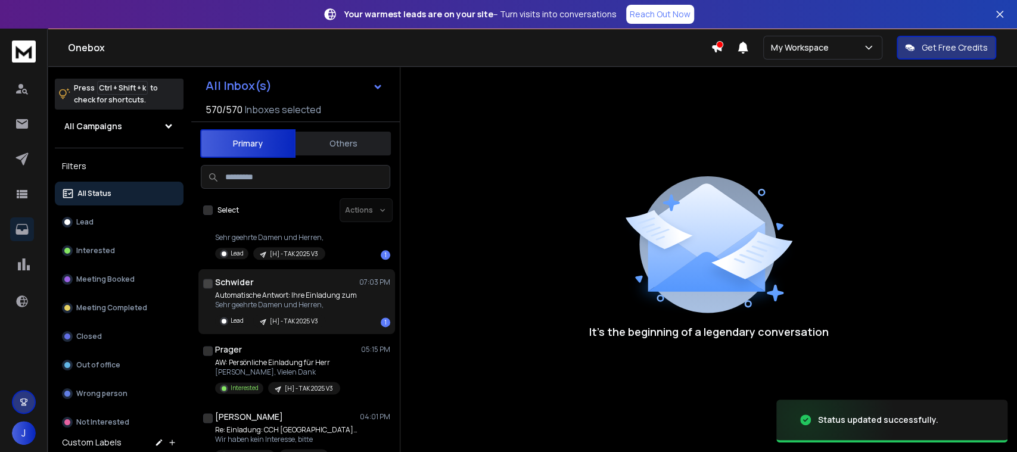
click at [344, 306] on p "Sehr geehrte Damen und Herren," at bounding box center [286, 305] width 142 height 10
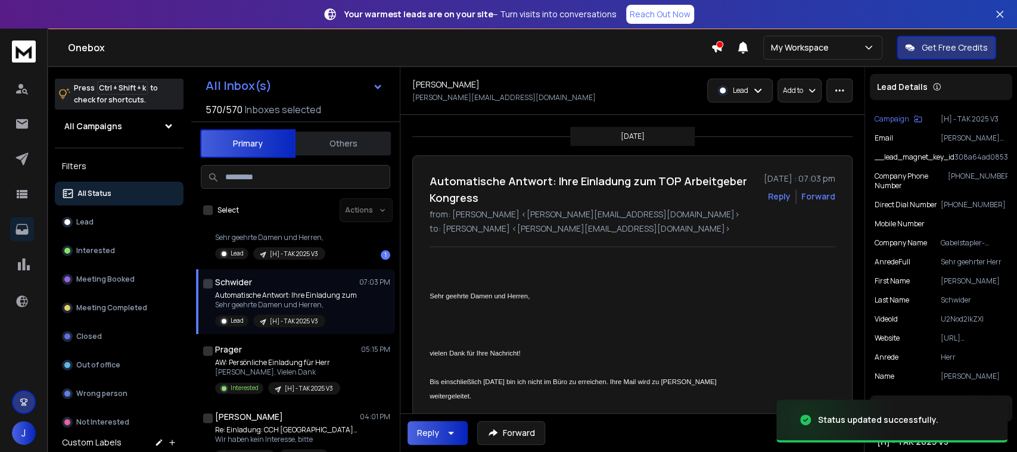
scroll to position [79, 0]
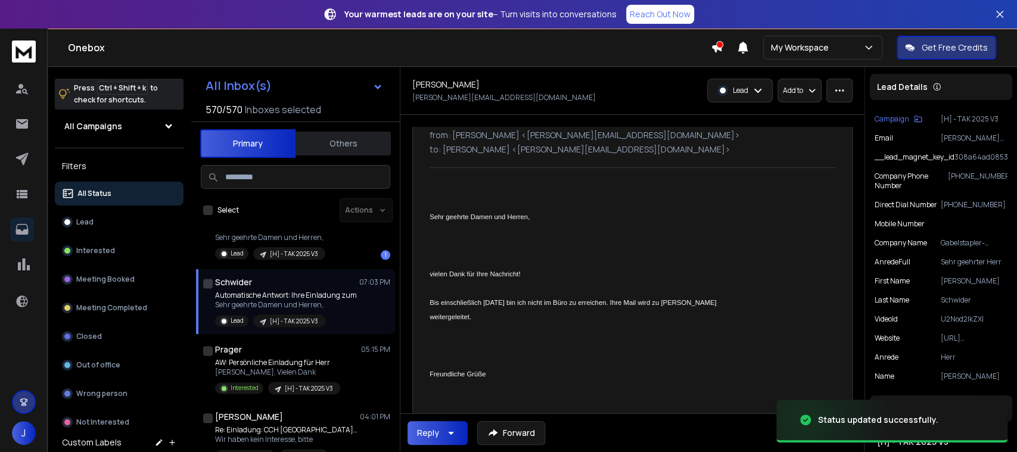
click at [462, 304] on span "Bis einschließlich [DATE] bin ich nicht im Büro zu erreichen. Ihre Mail wird zu…" at bounding box center [572, 309] width 286 height 21
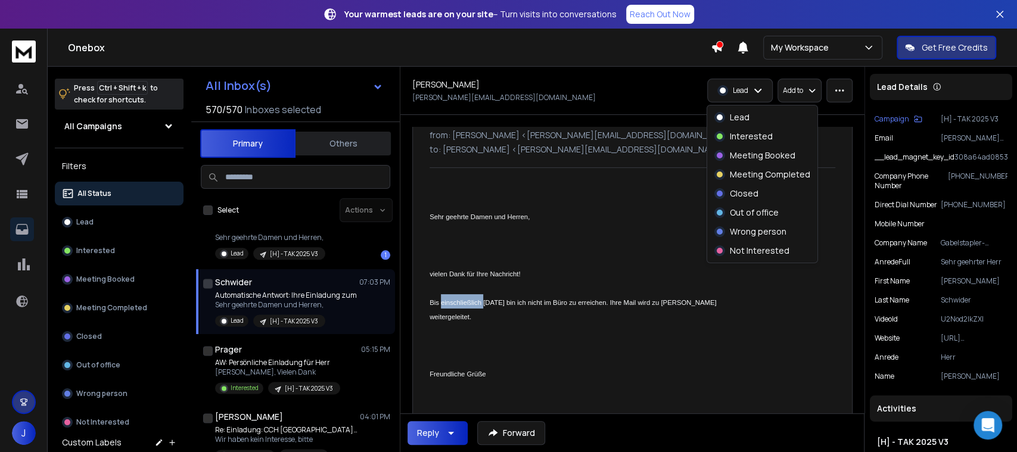
click at [743, 85] on div "Lead" at bounding box center [740, 90] width 64 height 23
click at [733, 219] on div "Out of office" at bounding box center [761, 212] width 105 height 19
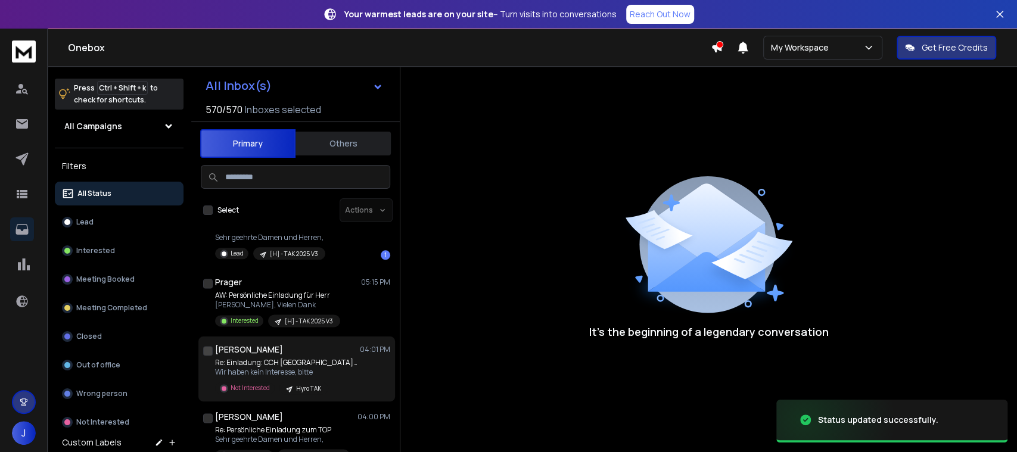
scroll to position [1032, 0]
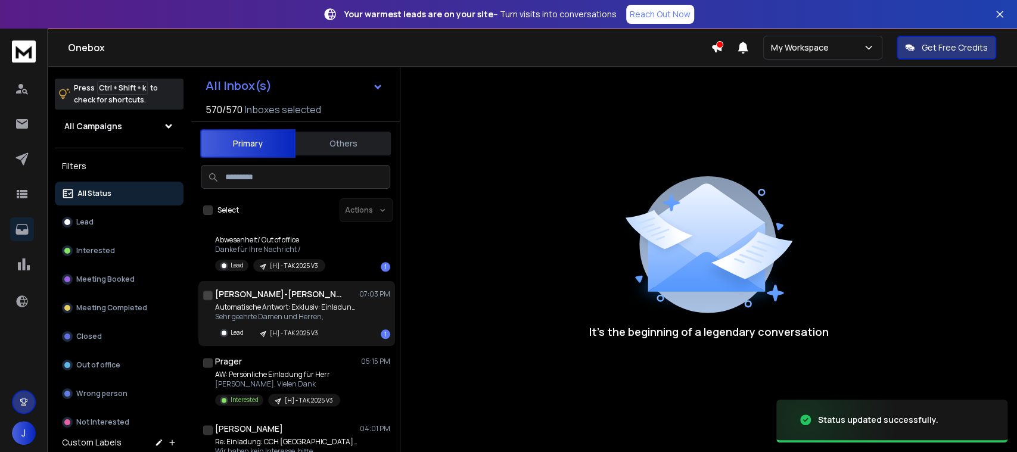
click at [367, 307] on div "Automatische Antwort: Exklusiv: Einladung zum Sehr geehrte Damen und Herren, Le…" at bounding box center [302, 321] width 175 height 36
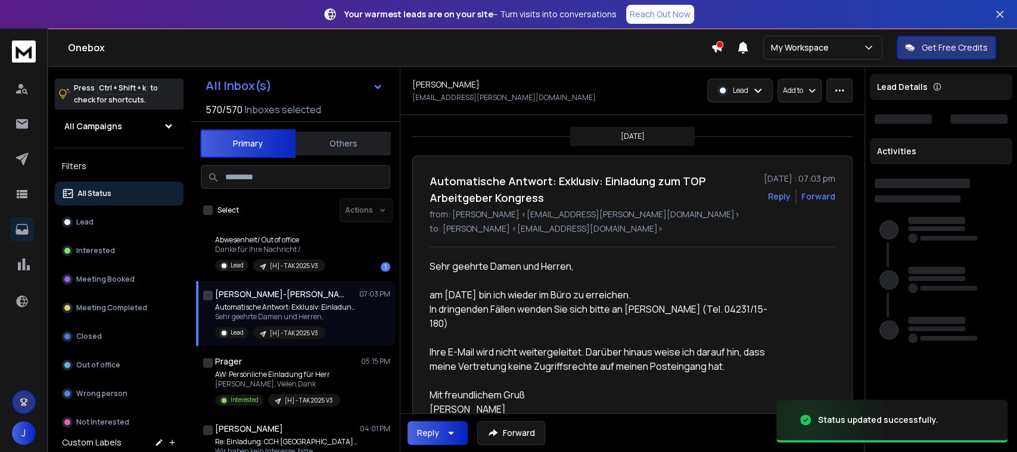
scroll to position [953, 0]
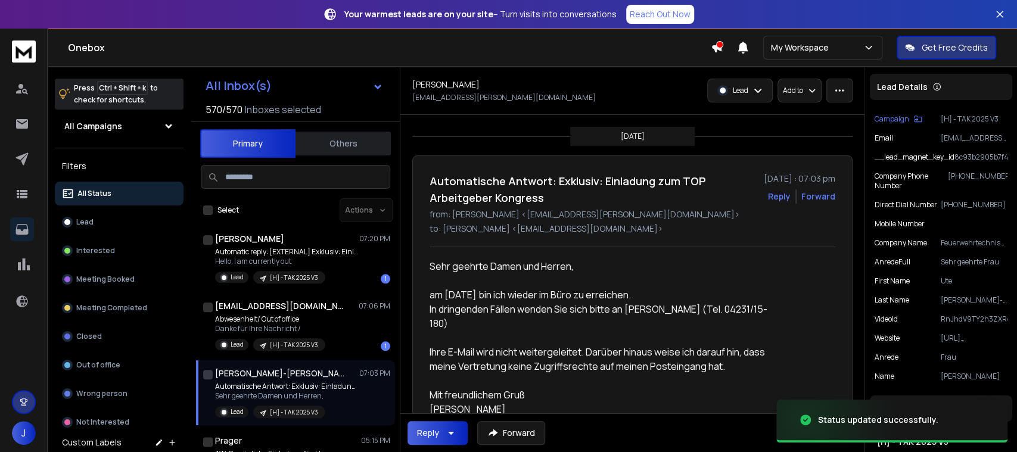
drag, startPoint x: 486, startPoint y: 285, endPoint x: 603, endPoint y: 340, distance: 129.0
click at [575, 332] on div "Sehr geehrte Damen und Herren, am [DATE] bin ich wieder im Büro zu erreichen. I…" at bounding box center [607, 364] width 357 height 210
click at [618, 343] on div "Sehr geehrte Damen und Herren, am [DATE] bin ich wieder im Büro zu erreichen. I…" at bounding box center [607, 364] width 357 height 210
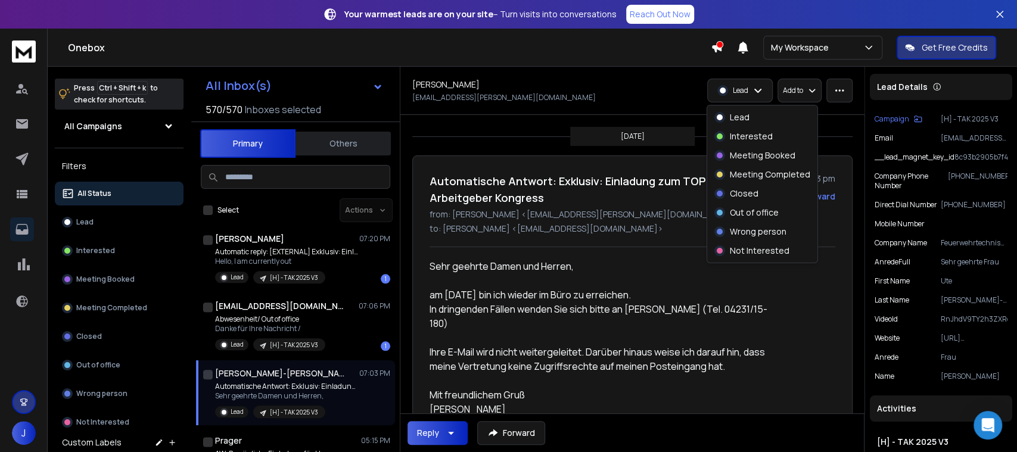
click at [721, 92] on div at bounding box center [722, 90] width 11 height 11
click at [721, 207] on div "Out of office" at bounding box center [746, 213] width 64 height 12
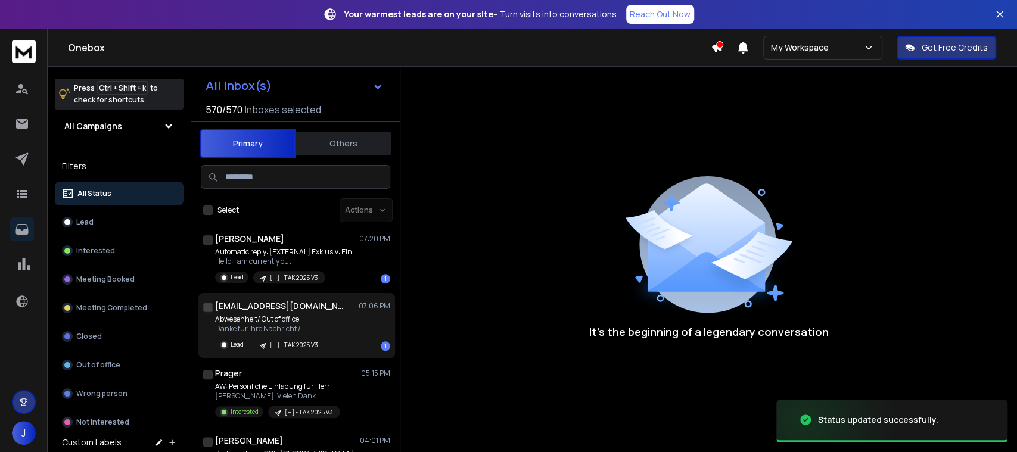
click at [324, 334] on div "Abwesenheit/ Out of office Danke für Ihre Nachricht / Lead [H] - TAK 2025 V3 1" at bounding box center [302, 332] width 175 height 36
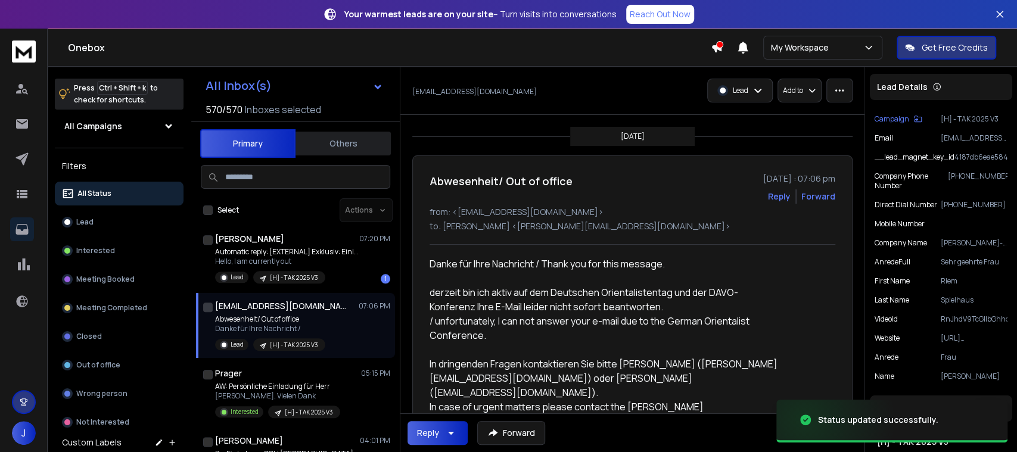
drag, startPoint x: 550, startPoint y: 306, endPoint x: 557, endPoint y: 326, distance: 21.3
click at [556, 322] on div "Danke für Ihre Nachricht / Thank you for this message. derzeit bin ich aktiv au…" at bounding box center [607, 397] width 357 height 281
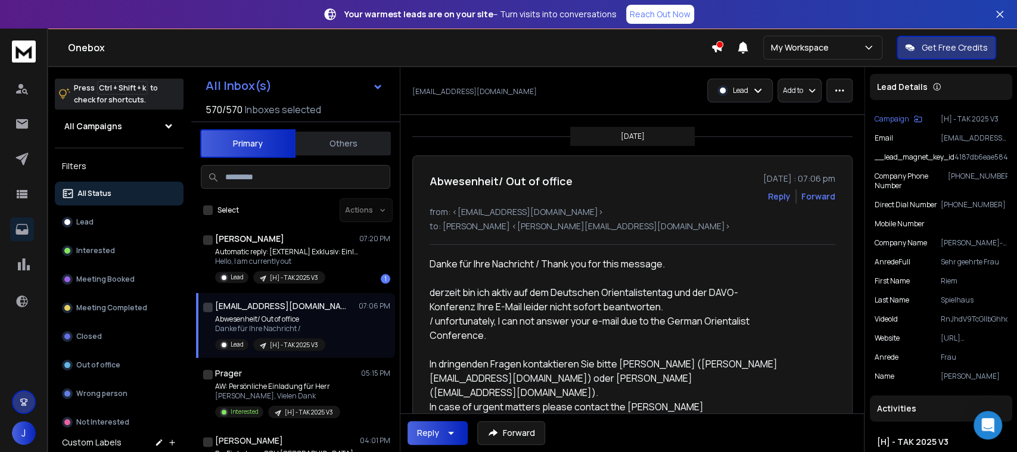
click at [558, 328] on div "Danke für Ihre Nachricht / Thank you for this message. derzeit bin ich aktiv au…" at bounding box center [607, 397] width 357 height 281
click at [727, 99] on div "Lead" at bounding box center [740, 90] width 64 height 23
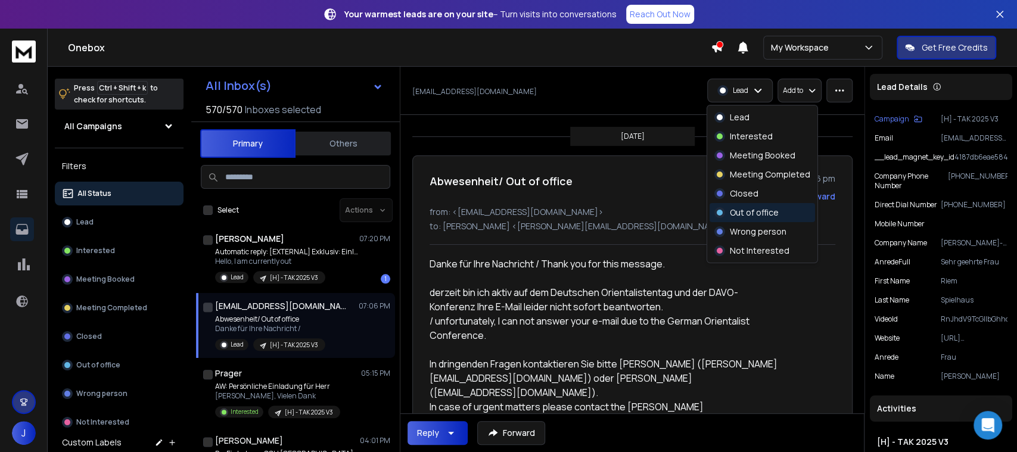
click at [734, 208] on p "Out of office" at bounding box center [754, 213] width 49 height 12
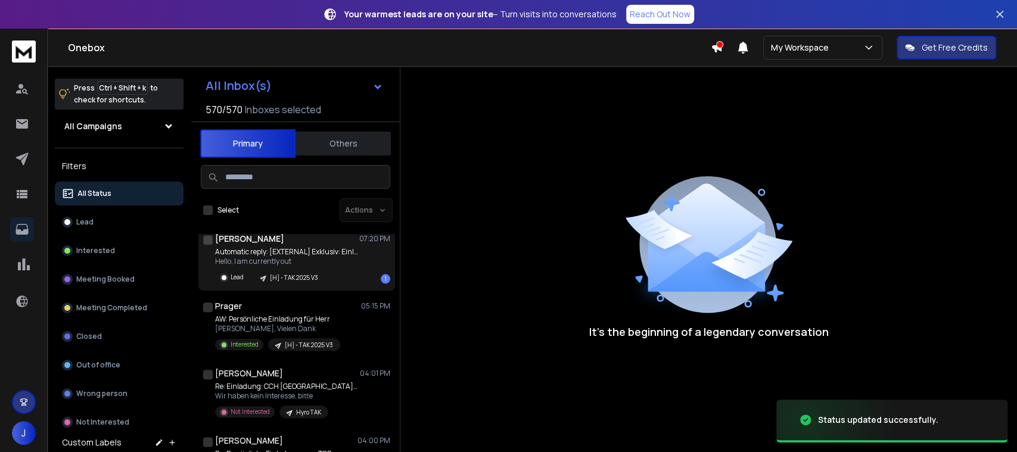
click at [352, 264] on p "Hello, I am currently out" at bounding box center [286, 262] width 143 height 10
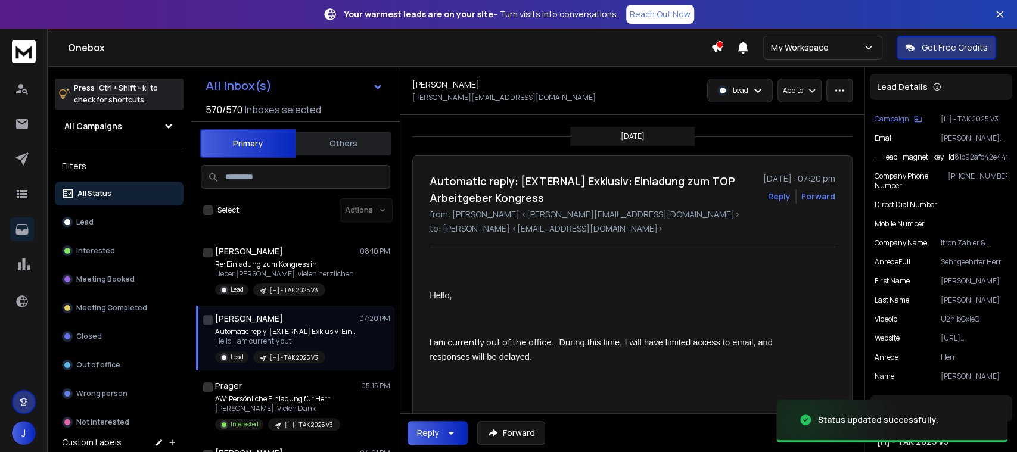
scroll to position [794, 0]
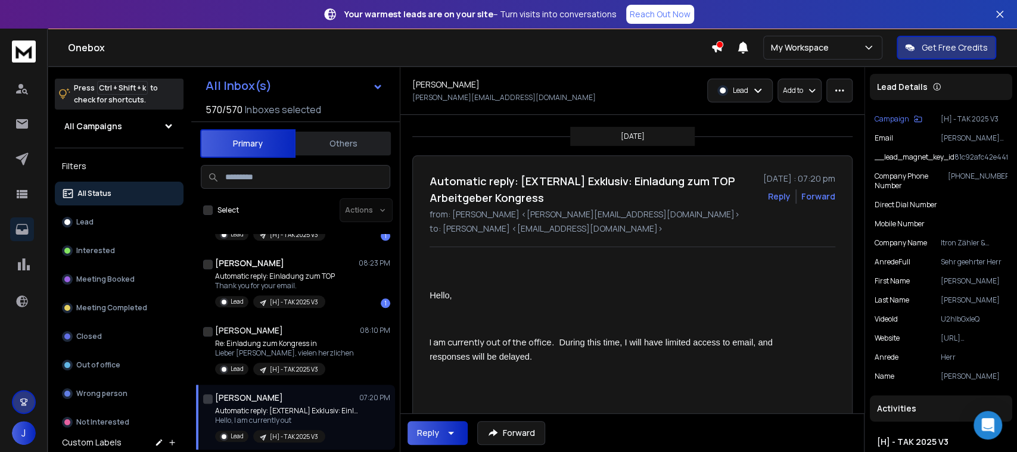
click at [720, 98] on div "Lead" at bounding box center [740, 90] width 64 height 23
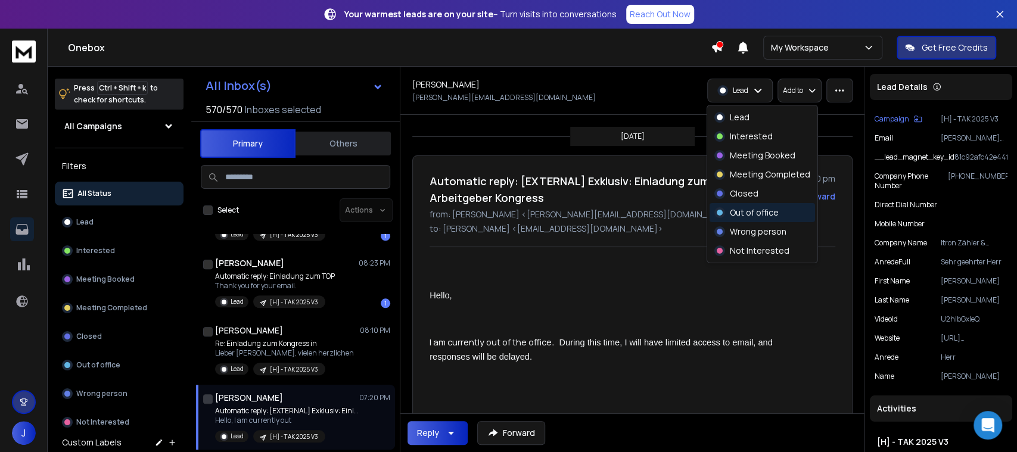
click at [734, 214] on p "Out of office" at bounding box center [754, 213] width 49 height 12
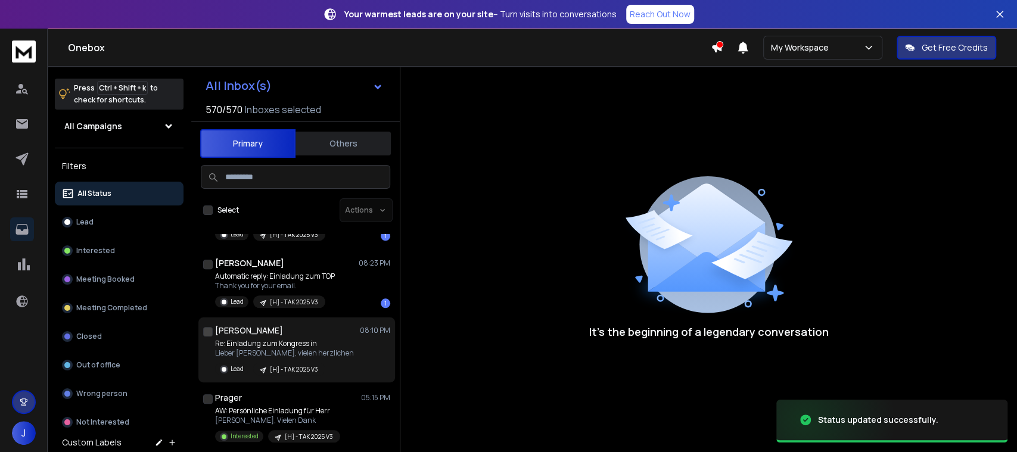
click at [342, 329] on div "[PERSON_NAME] 08:10 PM" at bounding box center [302, 331] width 175 height 12
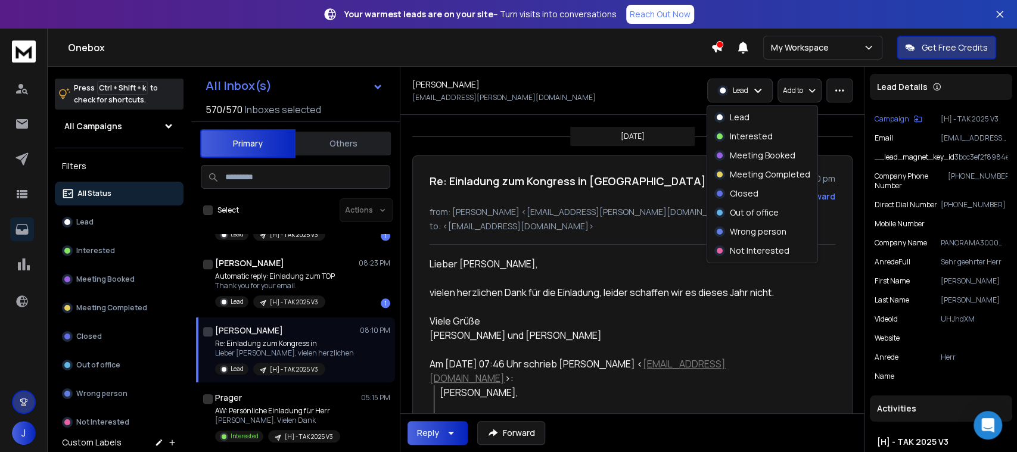
click at [726, 99] on div "Lead" at bounding box center [740, 90] width 64 height 23
click at [742, 254] on p "Not Interested" at bounding box center [760, 251] width 60 height 12
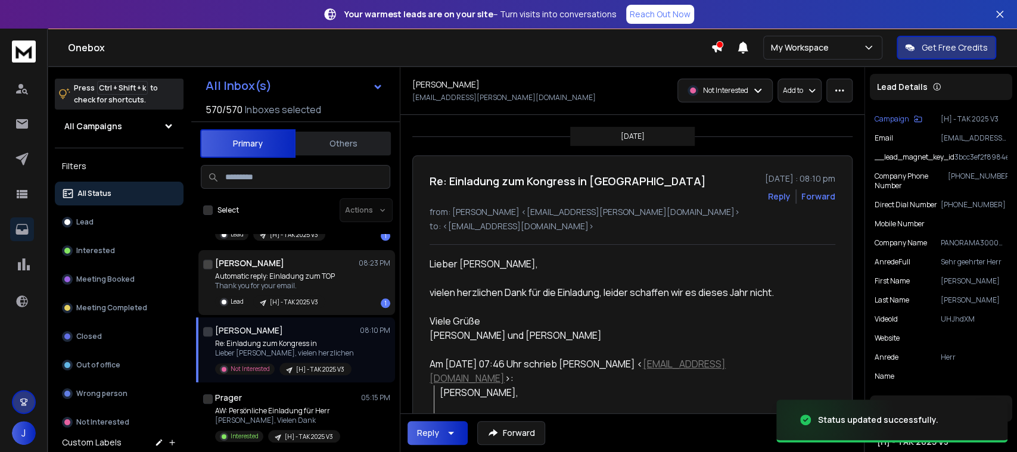
click at [313, 294] on div "Automatic reply: Einladung zum TOP Thank you for your email. Lead [H] - TAK 202…" at bounding box center [275, 290] width 120 height 36
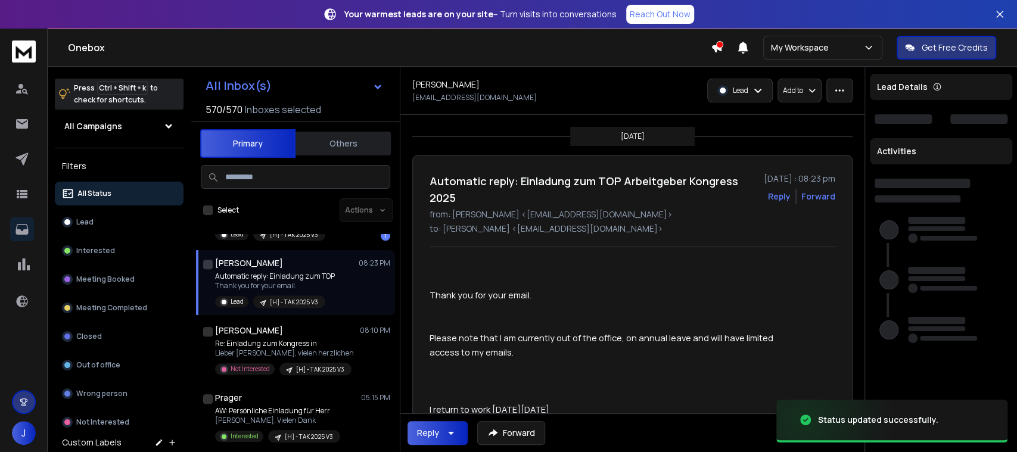
scroll to position [715, 0]
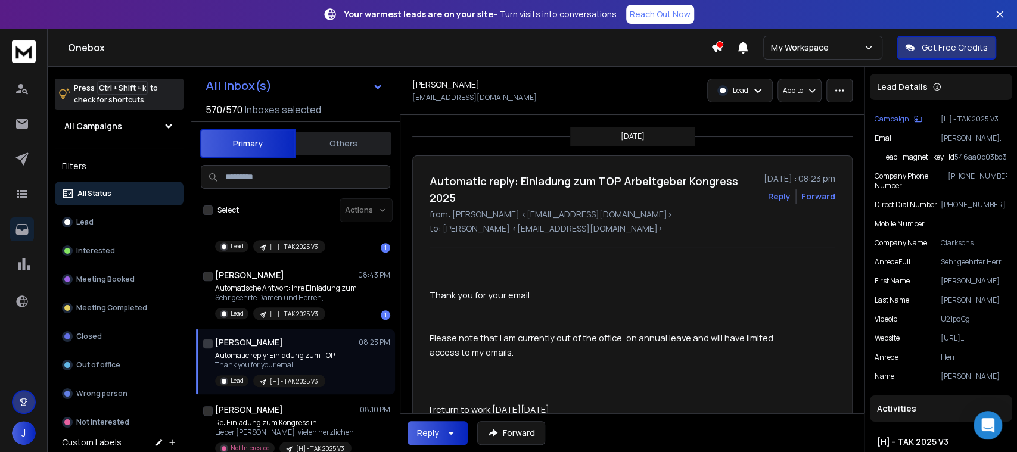
click at [727, 117] on div "[PERSON_NAME] [PERSON_NAME] [EMAIL_ADDRESS][DOMAIN_NAME] Lead Add to Lead Add t…" at bounding box center [632, 293] width 464 height 452
click at [729, 108] on div "[PERSON_NAME] [PERSON_NAME] [EMAIL_ADDRESS][DOMAIN_NAME] Lead Add to Lead Add to" at bounding box center [632, 91] width 464 height 48
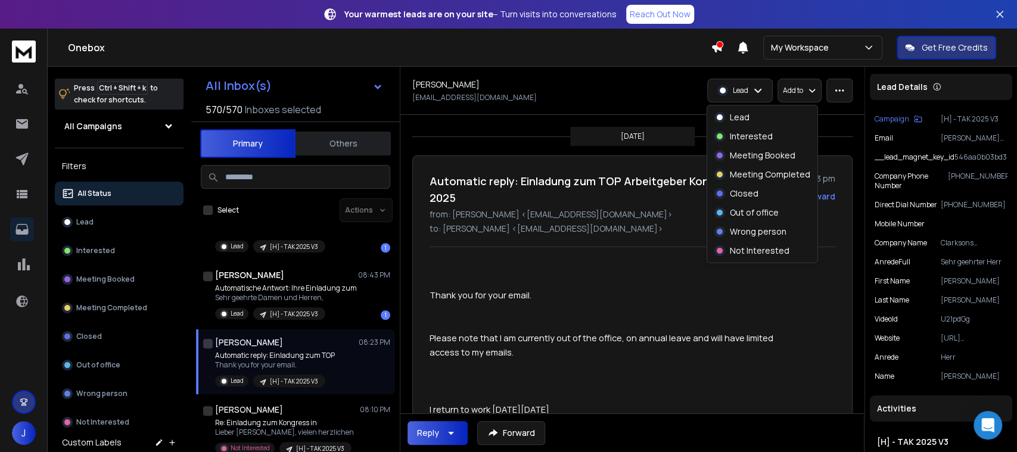
click at [733, 93] on p "Lead" at bounding box center [740, 91] width 15 height 10
click at [752, 216] on p "Out of office" at bounding box center [754, 213] width 49 height 12
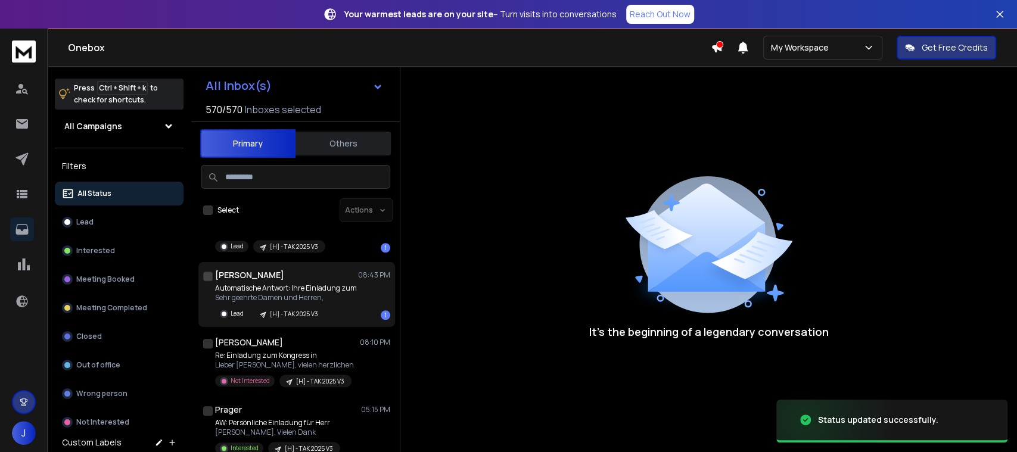
click at [334, 281] on div "[PERSON_NAME] 08:43 PM Automatische Antwort: Ihre Einladung zum Sehr geehrte Da…" at bounding box center [302, 294] width 175 height 51
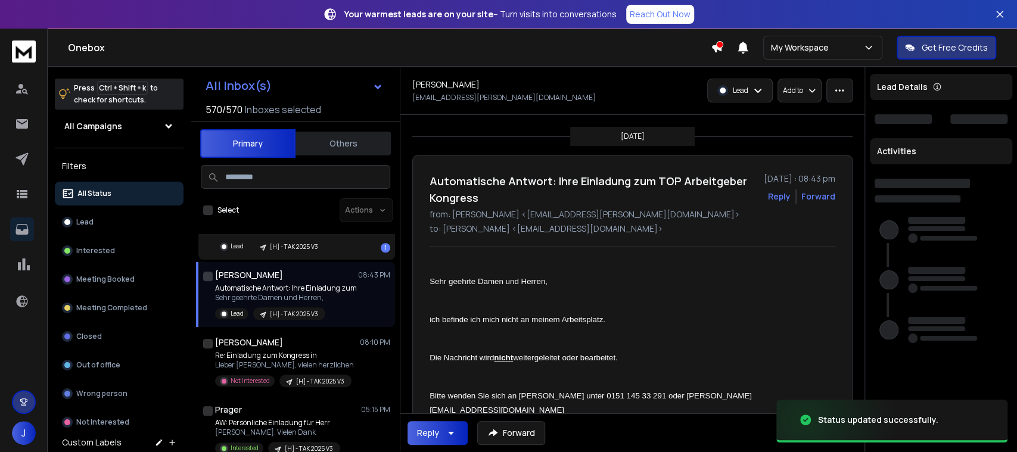
scroll to position [635, 0]
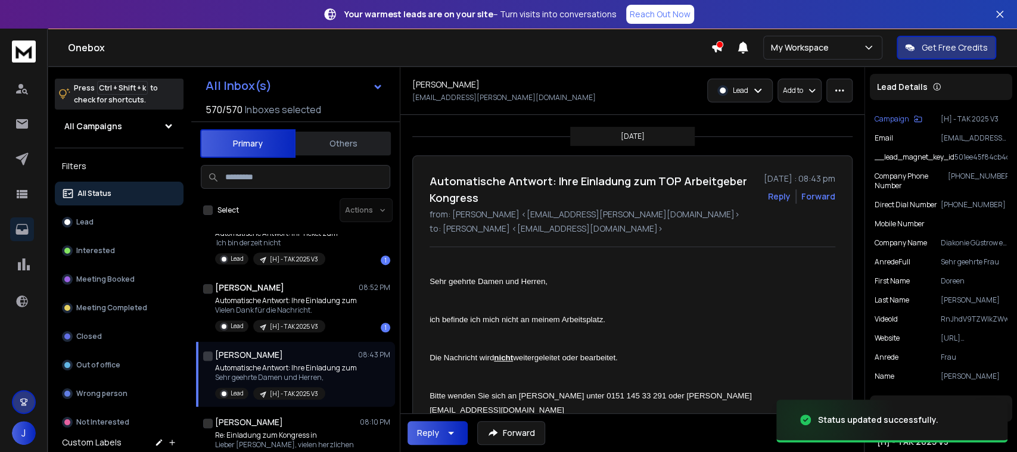
click at [489, 318] on span "ich befinde ich mich nicht an meinem Arbeitsplatz." at bounding box center [517, 319] width 176 height 9
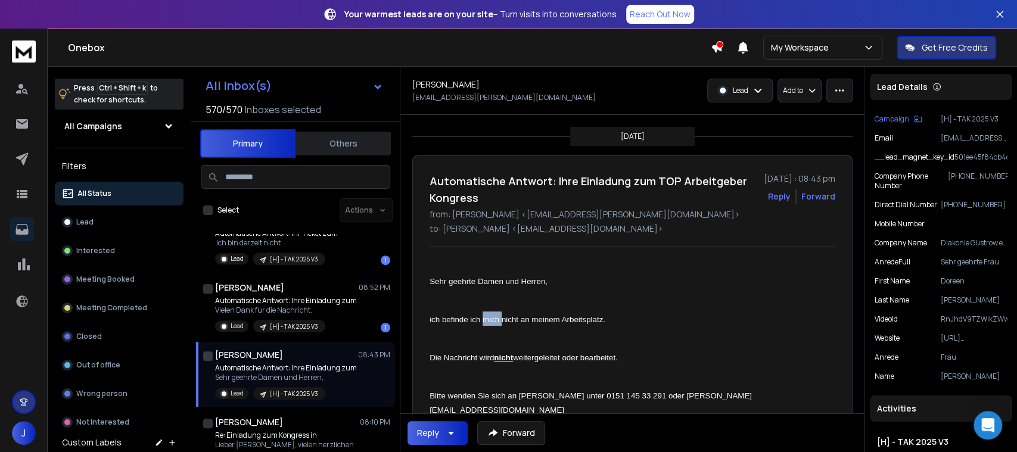
click at [489, 318] on span "ich befinde ich mich nicht an meinem Arbeitsplatz." at bounding box center [517, 319] width 176 height 9
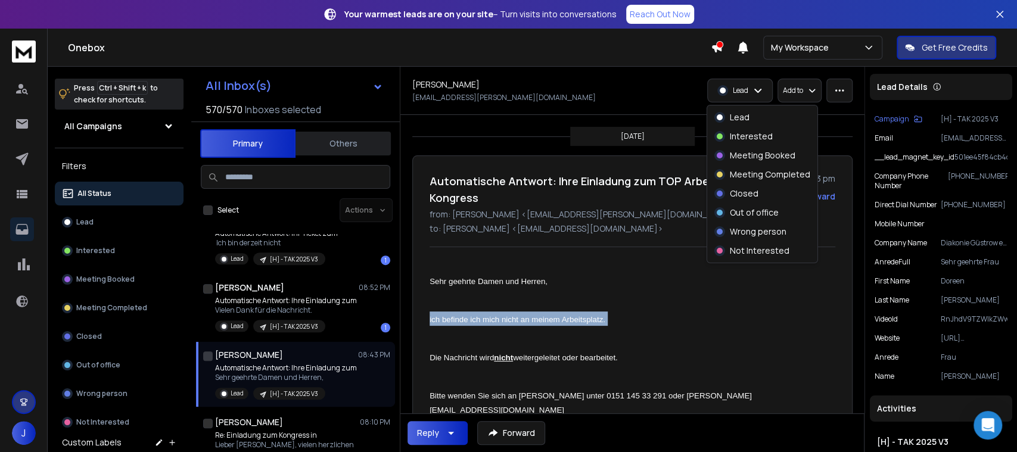
click at [733, 91] on p "Lead" at bounding box center [740, 91] width 15 height 10
click at [721, 216] on span at bounding box center [719, 212] width 11 height 11
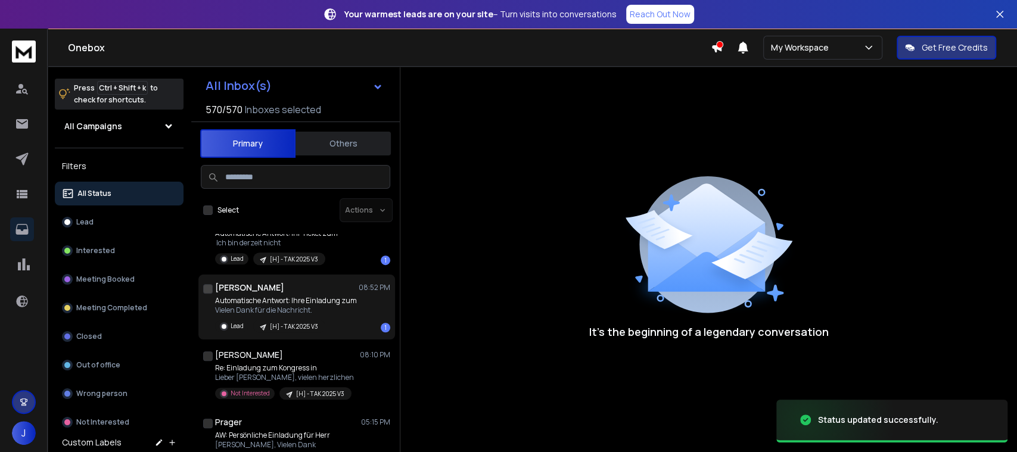
click at [329, 314] on p "Vielen Dank für die Nachricht." at bounding box center [286, 311] width 142 height 10
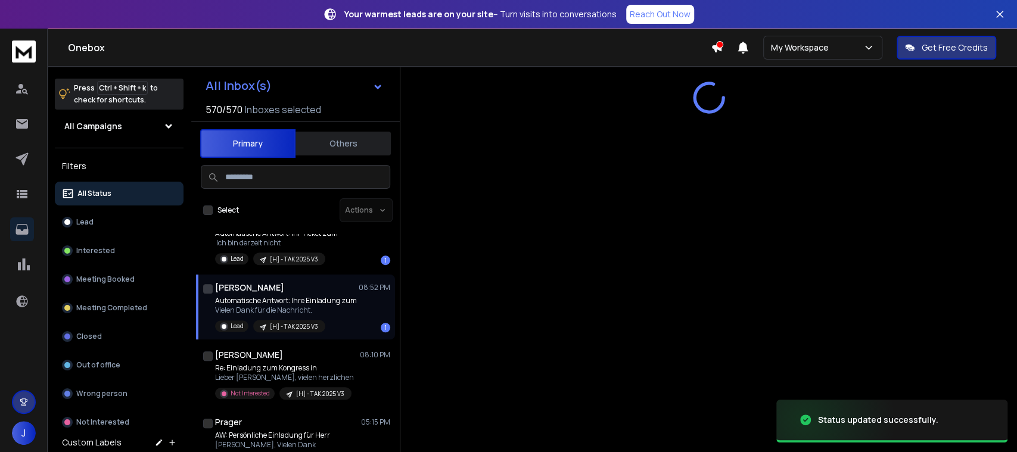
scroll to position [556, 0]
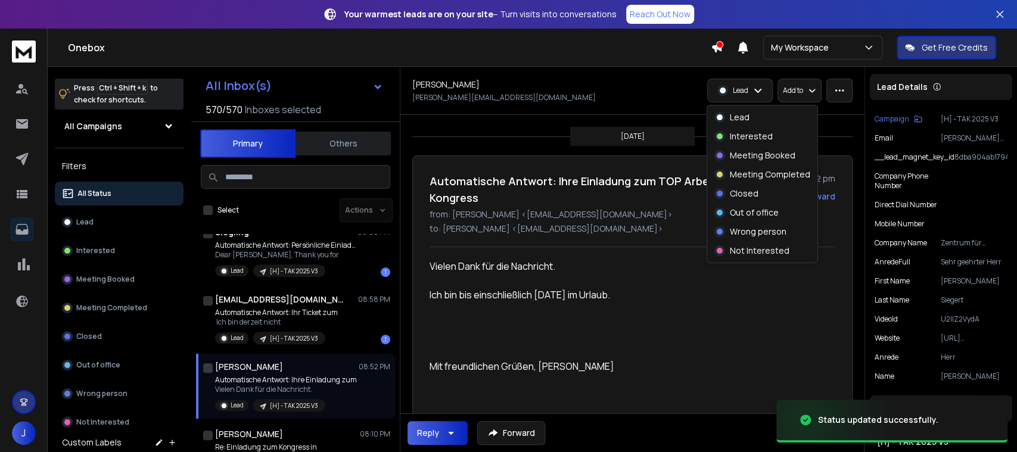
click at [731, 83] on div "Lead" at bounding box center [740, 90] width 64 height 23
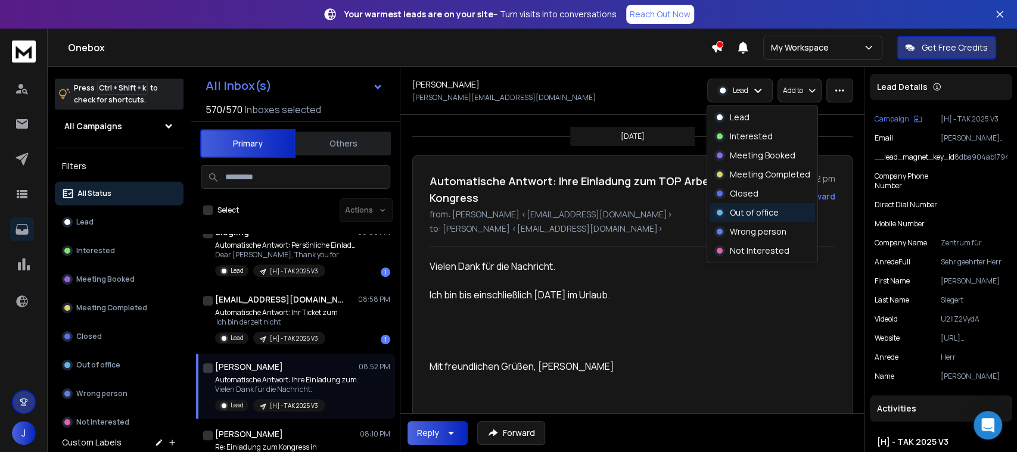
click at [734, 216] on p "Out of office" at bounding box center [754, 213] width 49 height 12
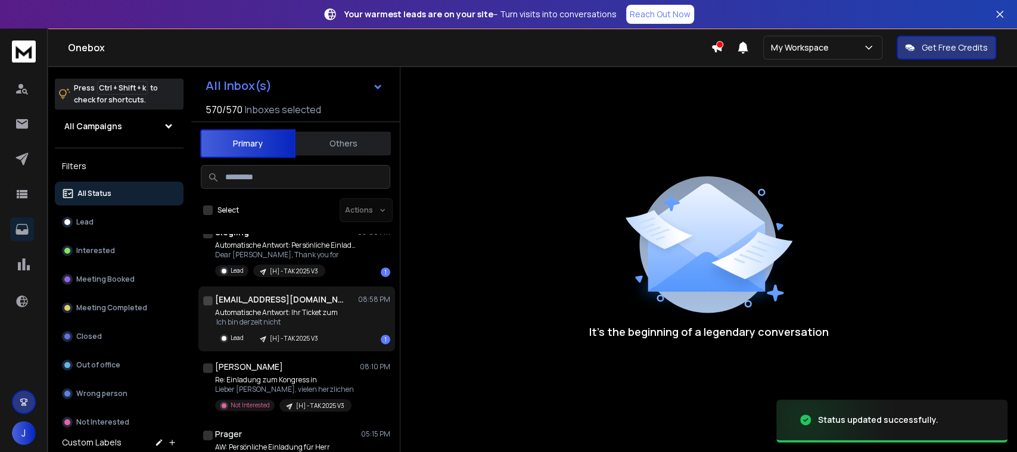
click at [342, 334] on div "Automatische Antwort: Ihr Ticket zum ﻿ Ich bin derzeit nicht Lead [H] - TAK 202…" at bounding box center [302, 326] width 175 height 36
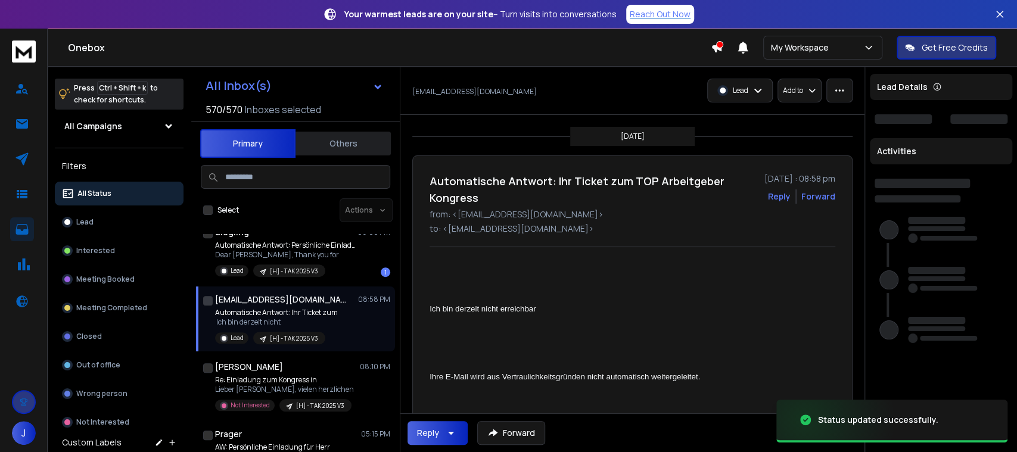
scroll to position [476, 0]
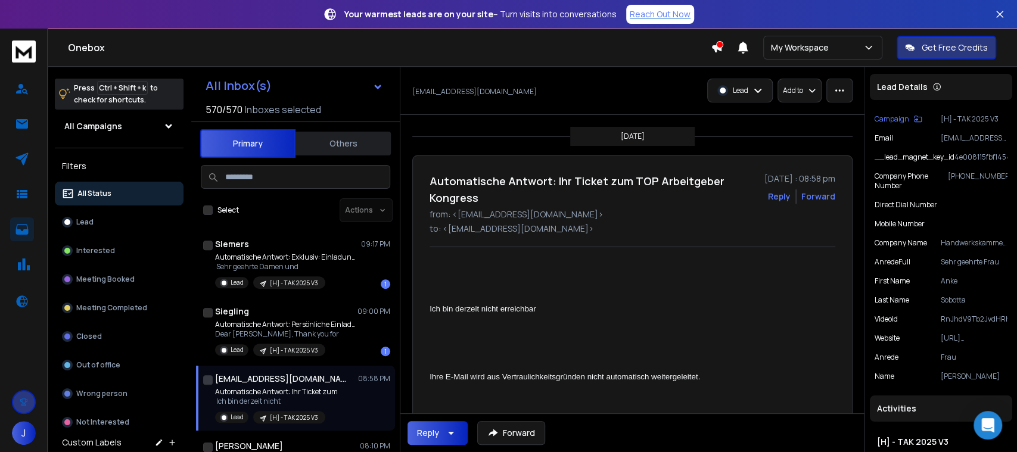
click at [753, 91] on icon at bounding box center [758, 91] width 10 height 10
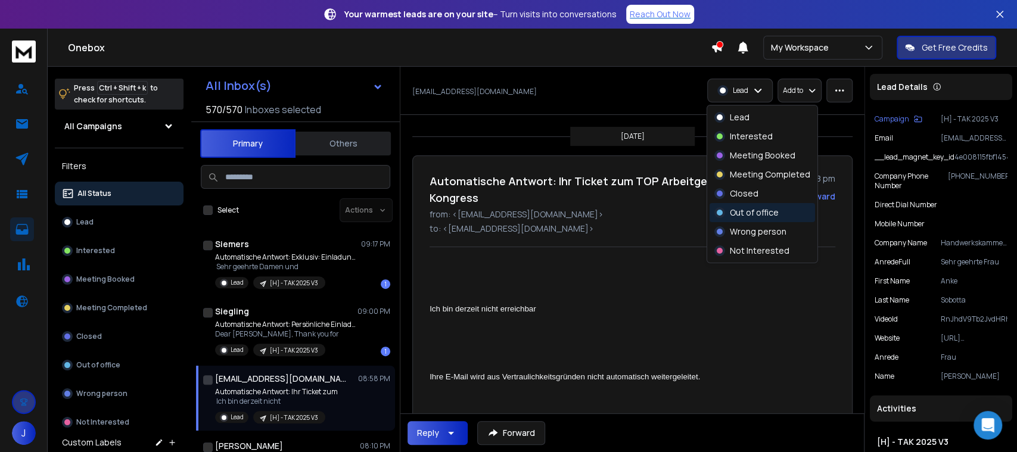
click at [734, 215] on p "Out of office" at bounding box center [754, 213] width 49 height 12
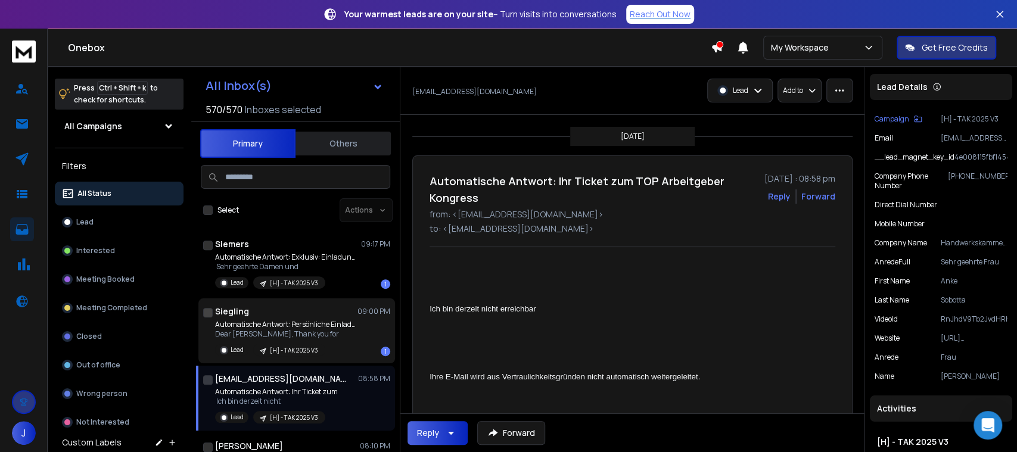
click at [348, 347] on div "Lead [H] - TAK 2025 V3" at bounding box center [286, 350] width 143 height 13
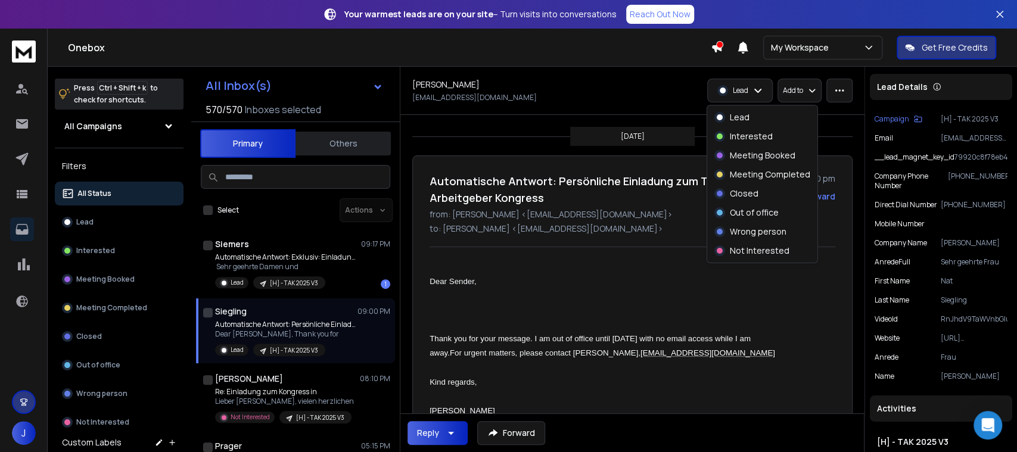
click at [745, 100] on div "Lead" at bounding box center [740, 90] width 64 height 23
click at [755, 217] on p "Out of office" at bounding box center [754, 213] width 49 height 12
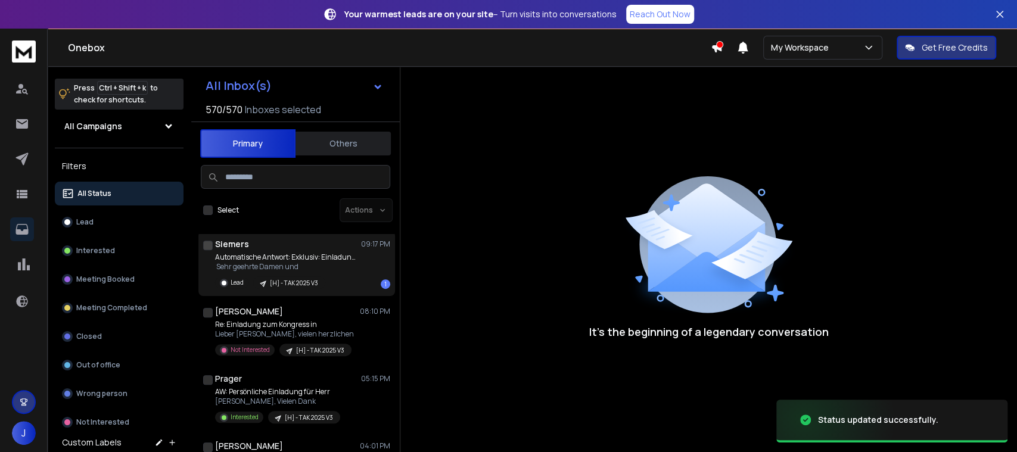
click at [317, 284] on div "[H] - TAK 2025 V3" at bounding box center [289, 282] width 72 height 13
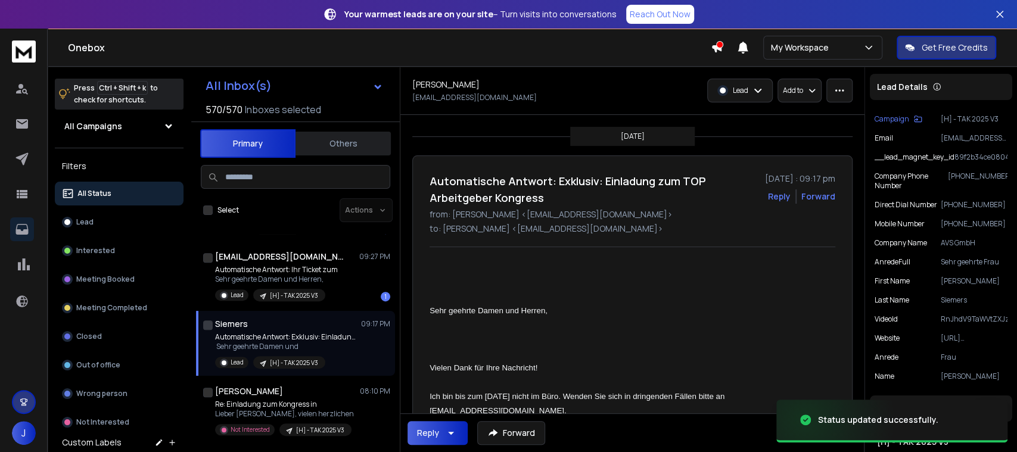
scroll to position [79, 0]
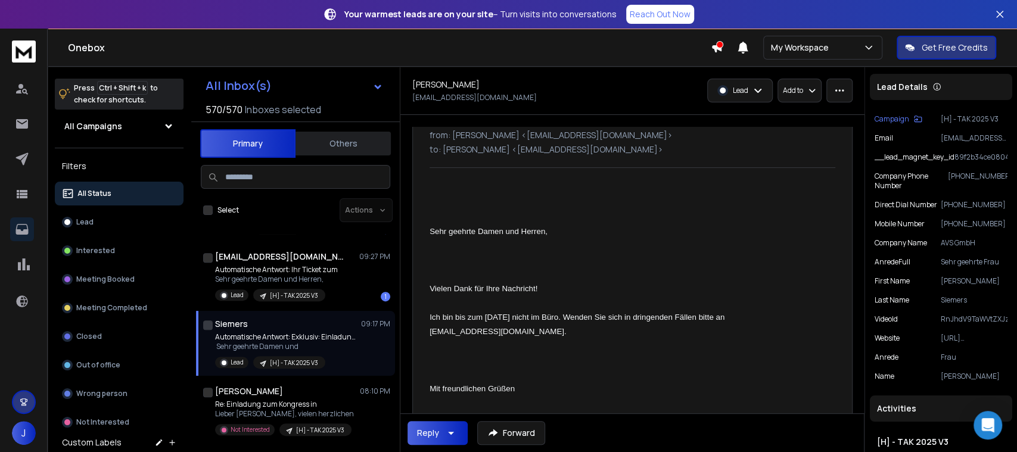
click at [735, 99] on div "Lead" at bounding box center [740, 90] width 64 height 23
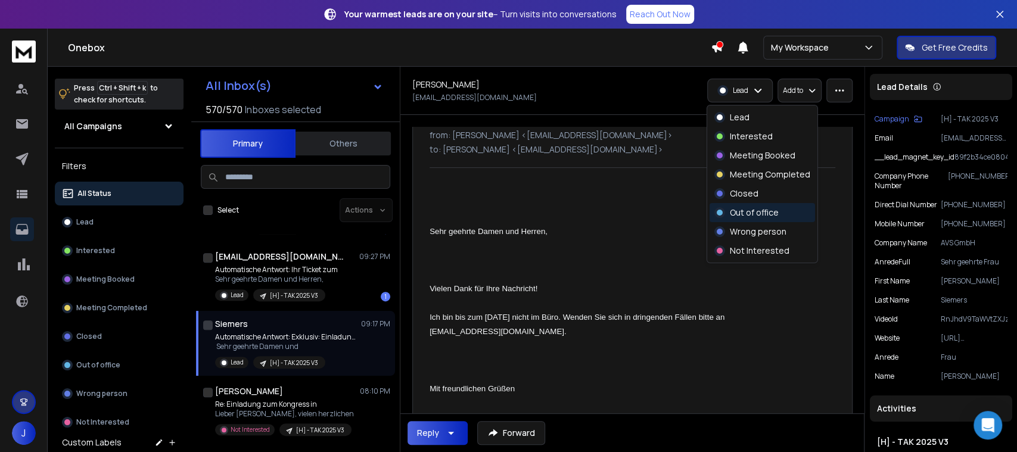
click at [755, 208] on p "Out of office" at bounding box center [754, 213] width 49 height 12
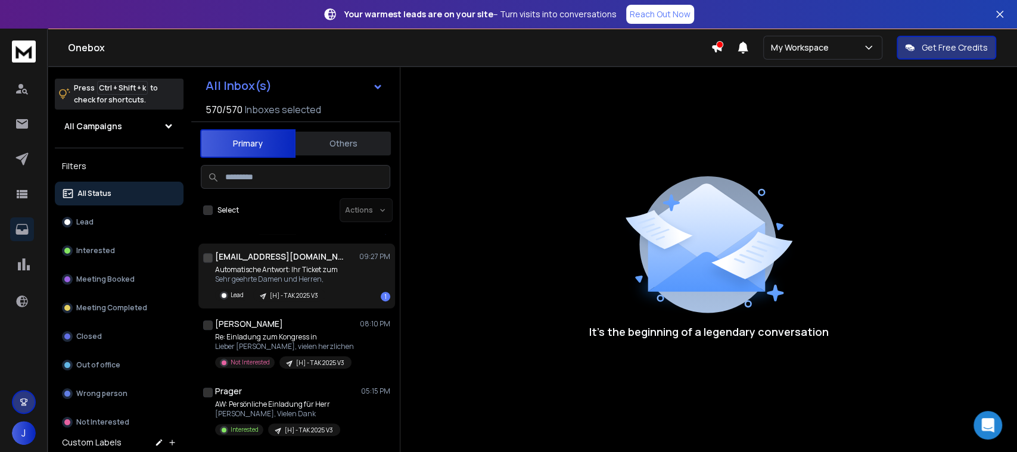
scroll to position [317, 0]
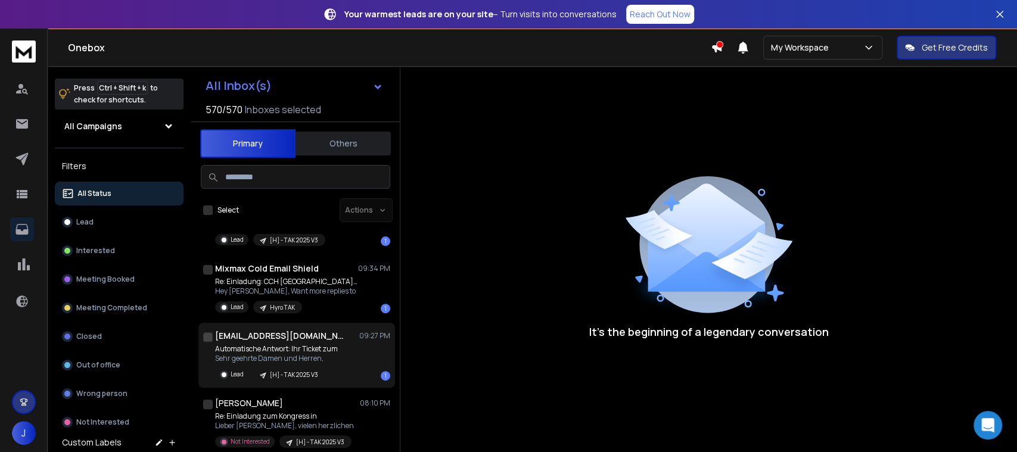
click at [378, 349] on div "Automatische Antwort: Ihr Ticket zum Sehr geehrte Damen und Herren, Lead [H] - …" at bounding box center [302, 362] width 175 height 36
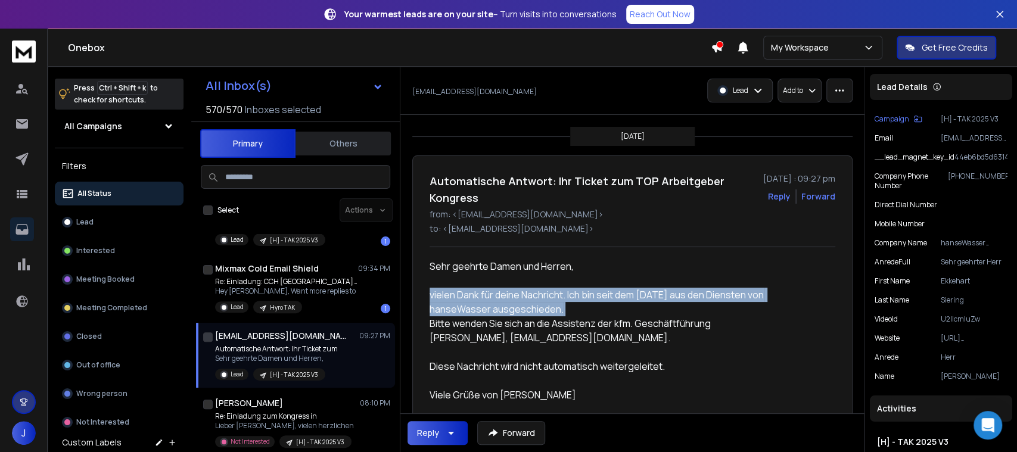
click at [733, 91] on p "Lead" at bounding box center [740, 91] width 15 height 10
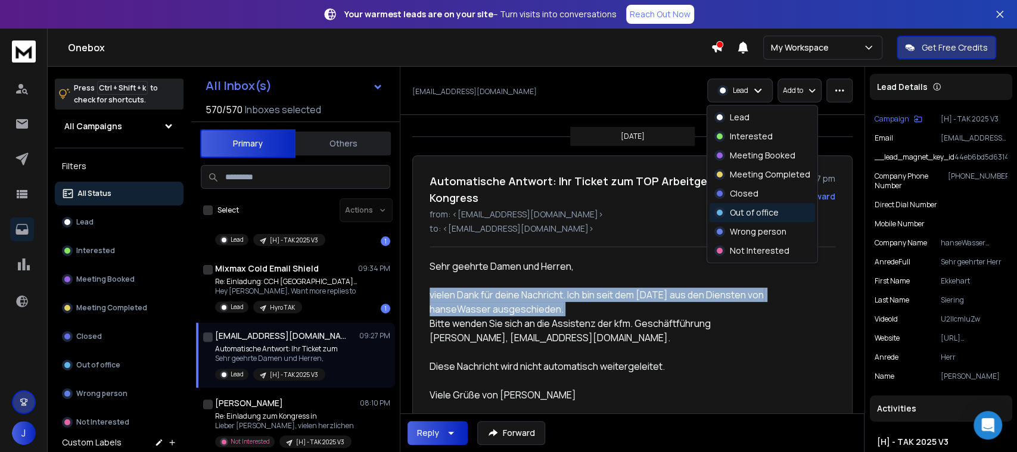
click at [737, 215] on p "Out of office" at bounding box center [754, 213] width 49 height 12
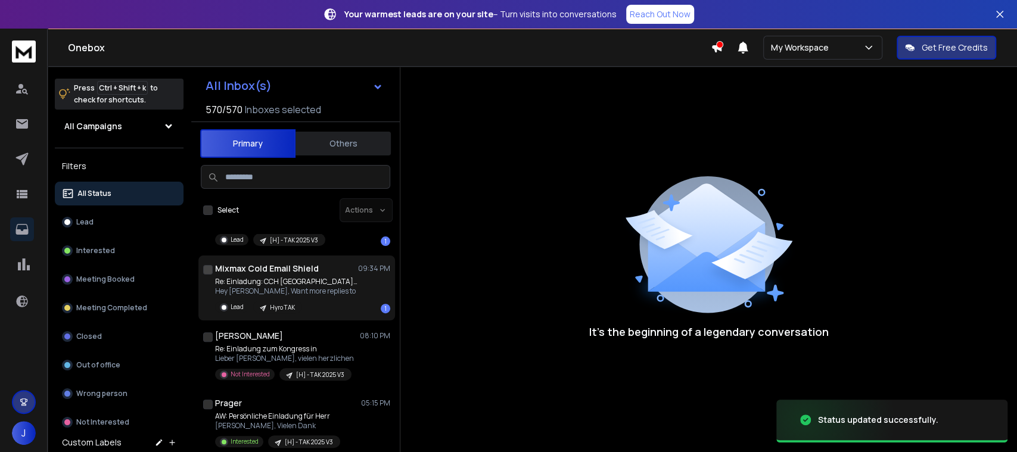
click at [359, 286] on div "Re: Einladung: CCH Hamburg 09./10. Hey [PERSON_NAME], Want more replies to Lead…" at bounding box center [302, 295] width 175 height 36
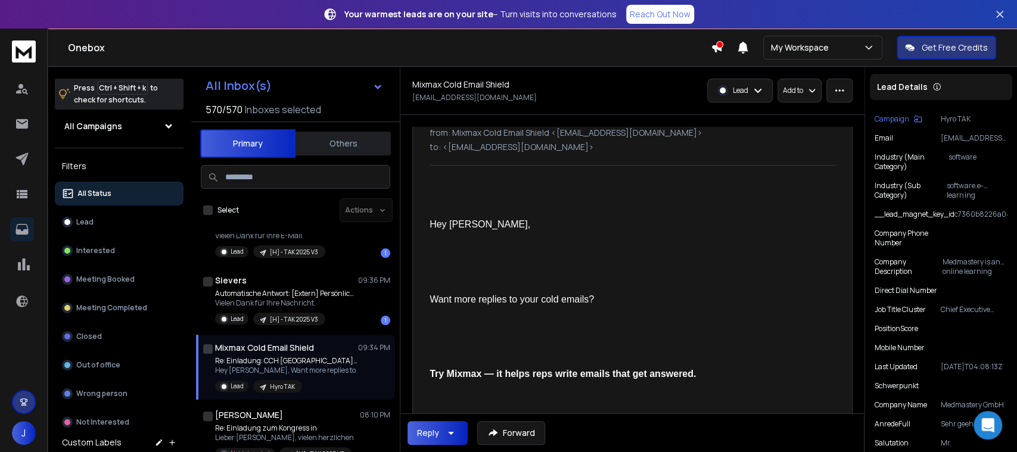
scroll to position [158, 0]
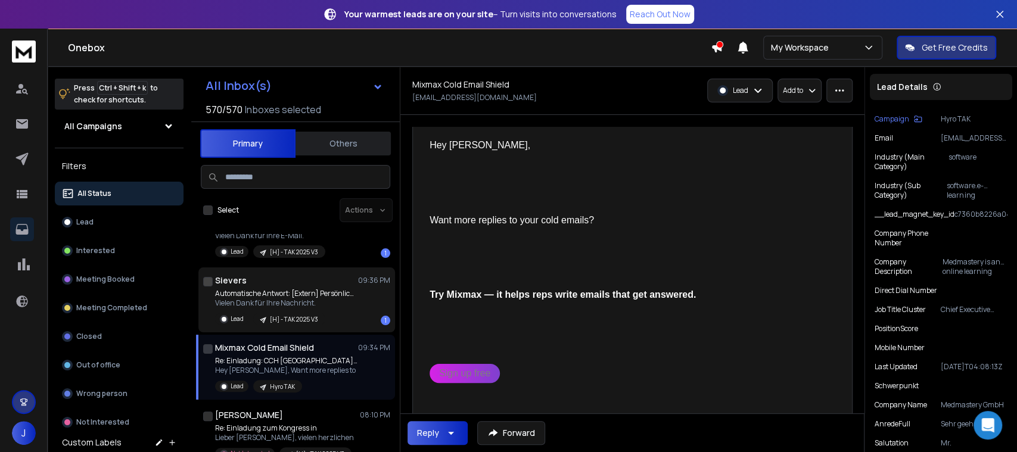
click at [292, 305] on p "﻿Vielen Dank für Ihre Nachricht." at bounding box center [286, 303] width 143 height 10
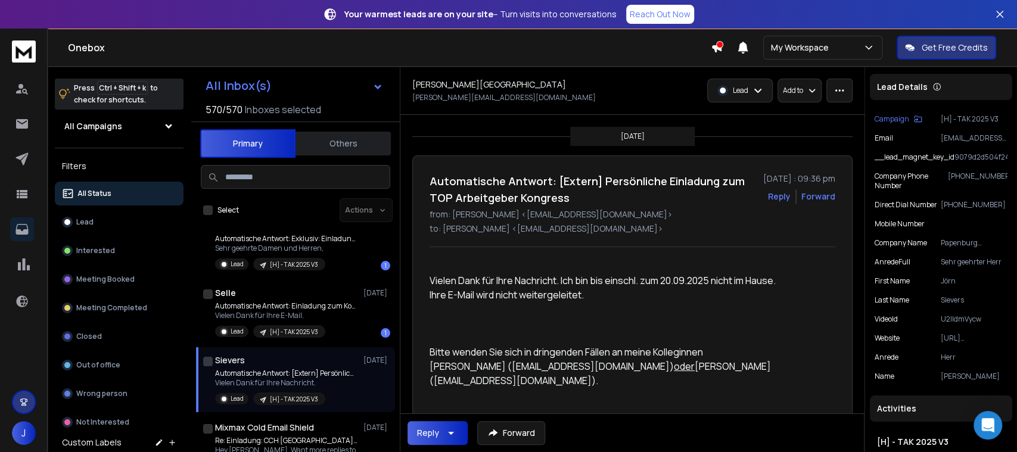
click at [494, 291] on span "﻿Vielen Dank für Ihre Nachricht. Ich bin bis einschl. zum [DATE] nicht im Hause…" at bounding box center [603, 287] width 348 height 27
click at [738, 96] on div "Lead" at bounding box center [740, 90] width 64 height 23
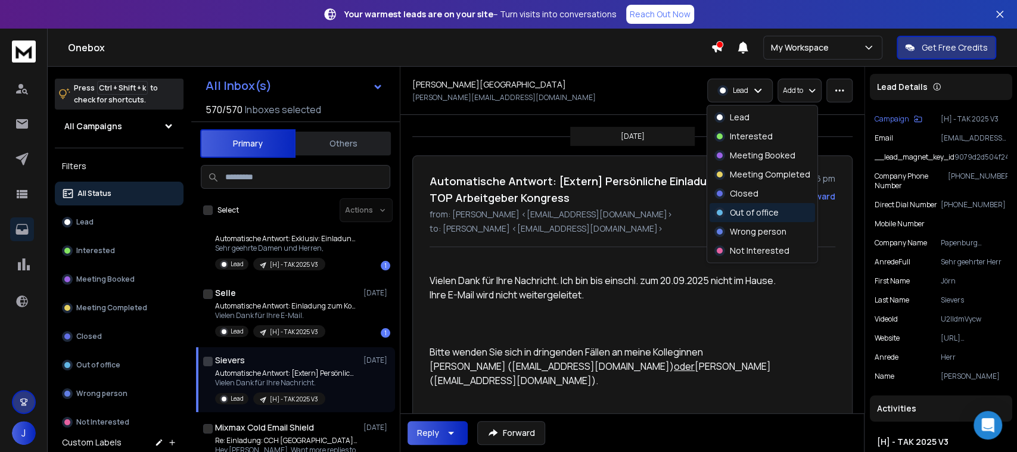
click at [746, 217] on p "Out of office" at bounding box center [754, 213] width 49 height 12
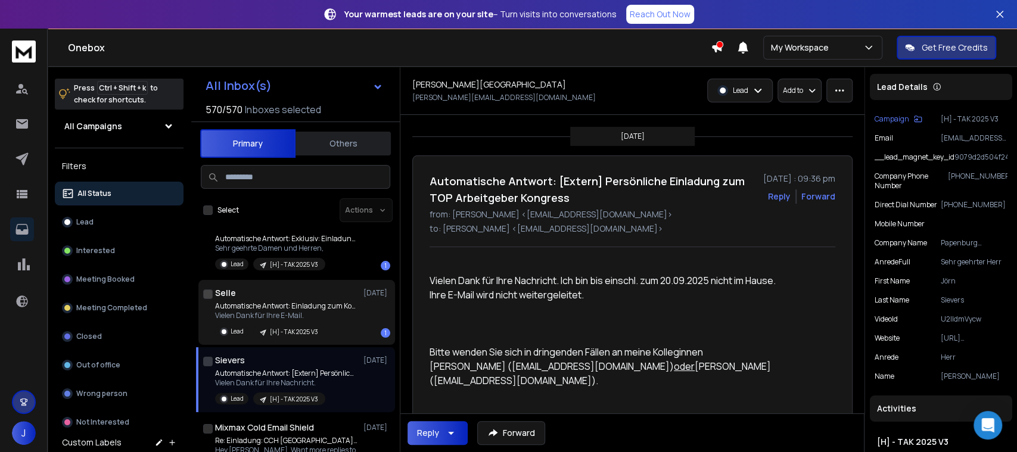
click at [357, 329] on div "Automatische Antwort: Einladung zum Kongress ﻿Vielen Dank für Ihre E-Mail. Lead…" at bounding box center [302, 319] width 175 height 36
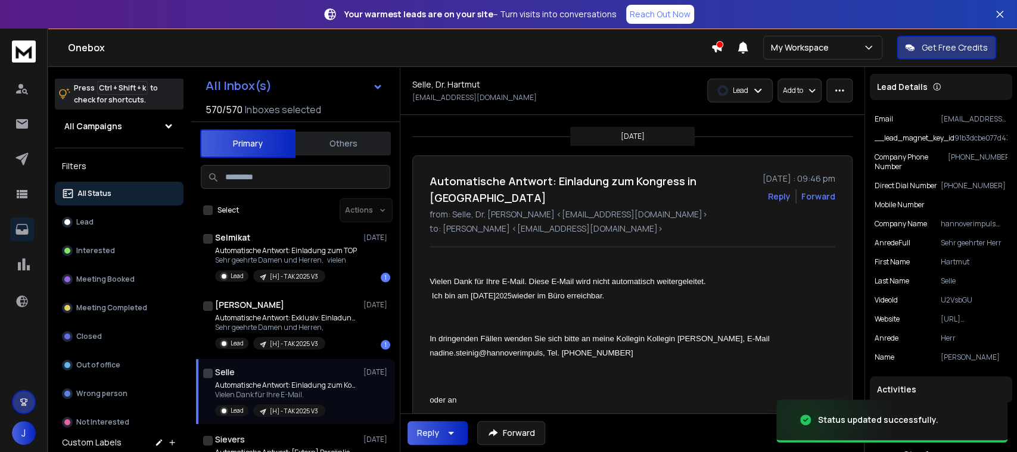
scroll to position [0, 0]
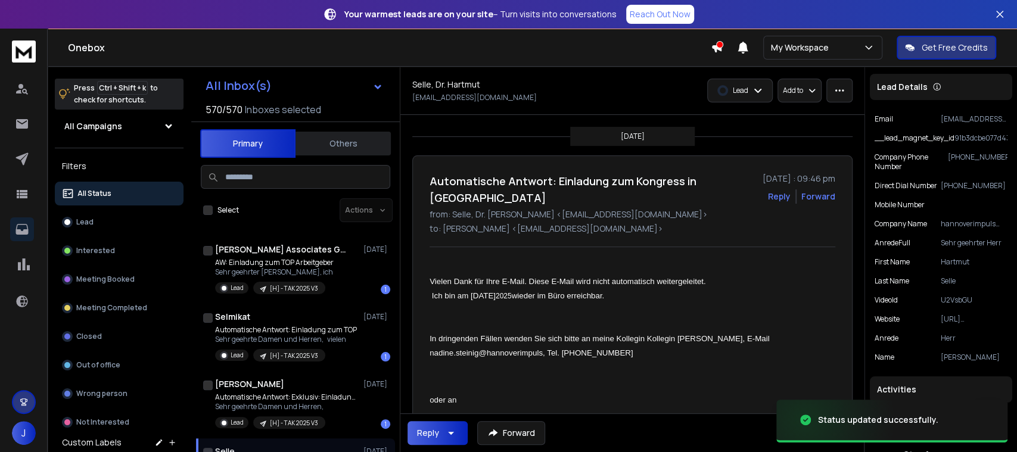
click at [633, 280] on span "Vielen Dank für Ihre E-Mail. Diese E-Mail wird nicht automatisch weitergeleitet…" at bounding box center [567, 288] width 276 height 23
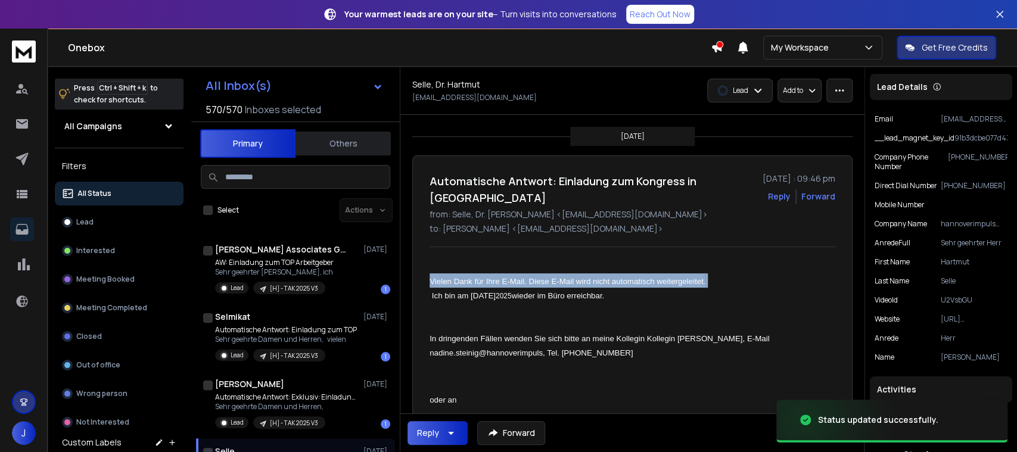
click at [633, 280] on span "Vielen Dank für Ihre E-Mail. Diese E-Mail wird nicht automatisch weitergeleitet…" at bounding box center [567, 288] width 276 height 23
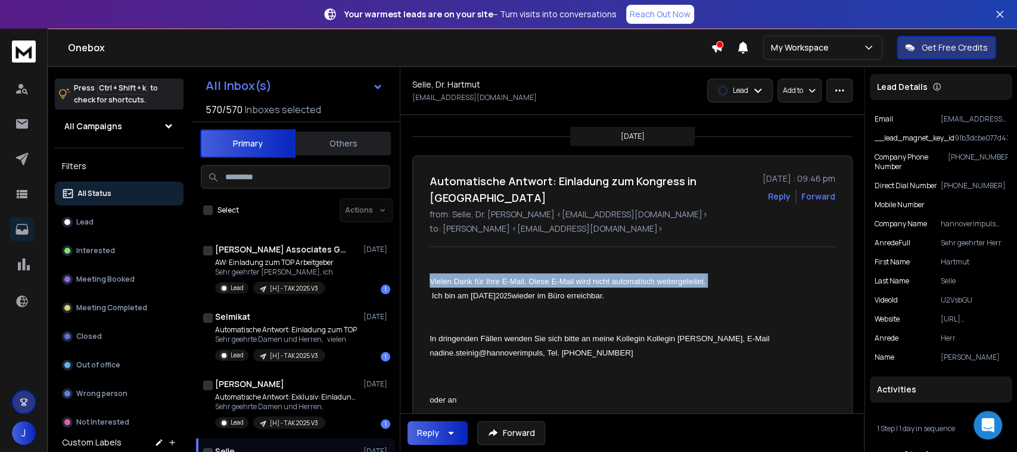
click at [633, 280] on span "Vielen Dank für Ihre E-Mail. Diese E-Mail wird nicht automatisch weitergeleitet…" at bounding box center [567, 288] width 276 height 23
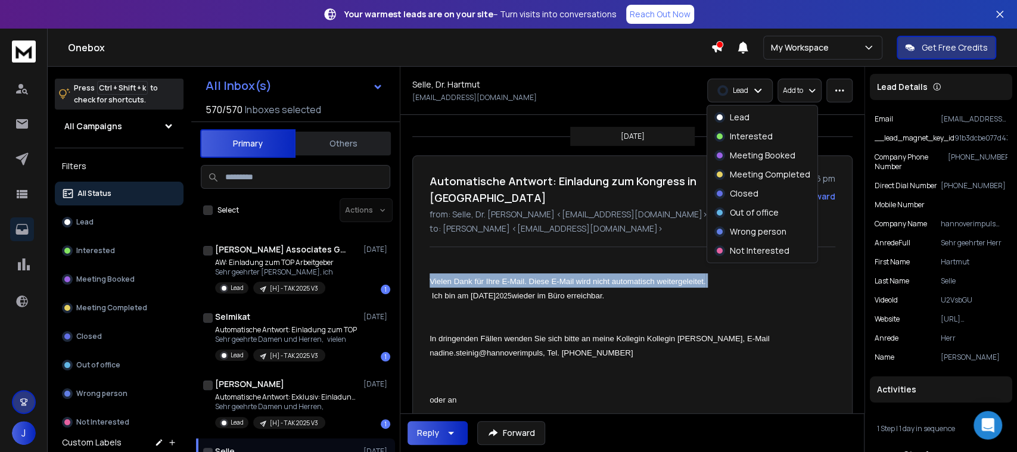
click at [724, 92] on div at bounding box center [722, 90] width 11 height 11
click at [767, 210] on p "Out of office" at bounding box center [754, 213] width 49 height 12
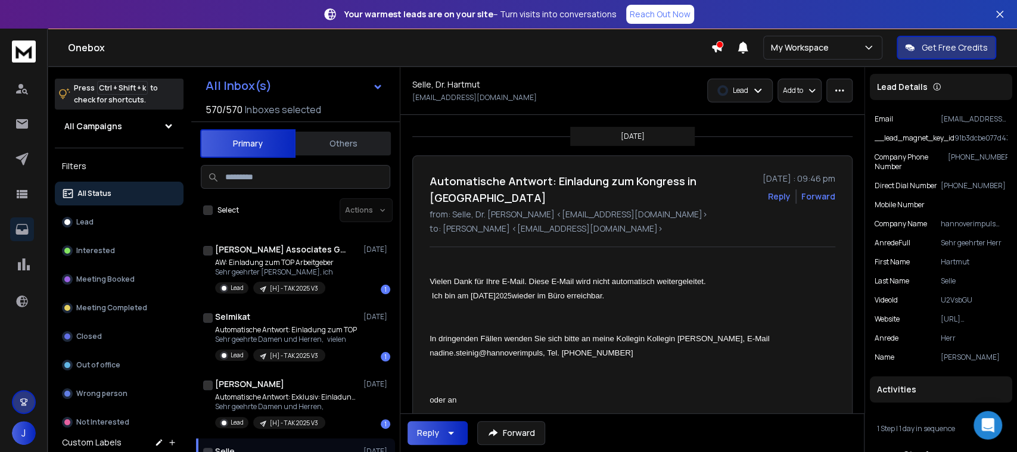
click at [599, 291] on span "wieder im Büro erreichbar." at bounding box center [558, 295] width 93 height 9
click at [733, 86] on p "Lead" at bounding box center [740, 91] width 15 height 10
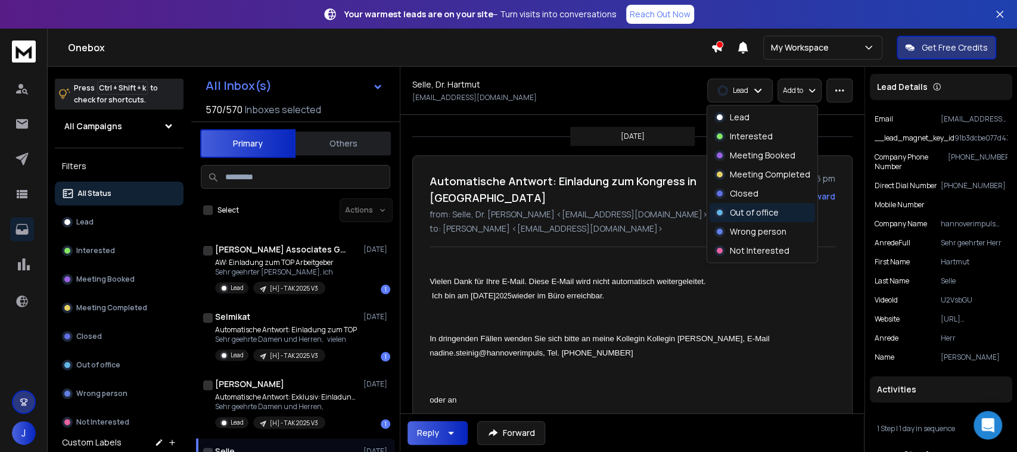
click at [746, 207] on p "Out of office" at bounding box center [754, 213] width 49 height 12
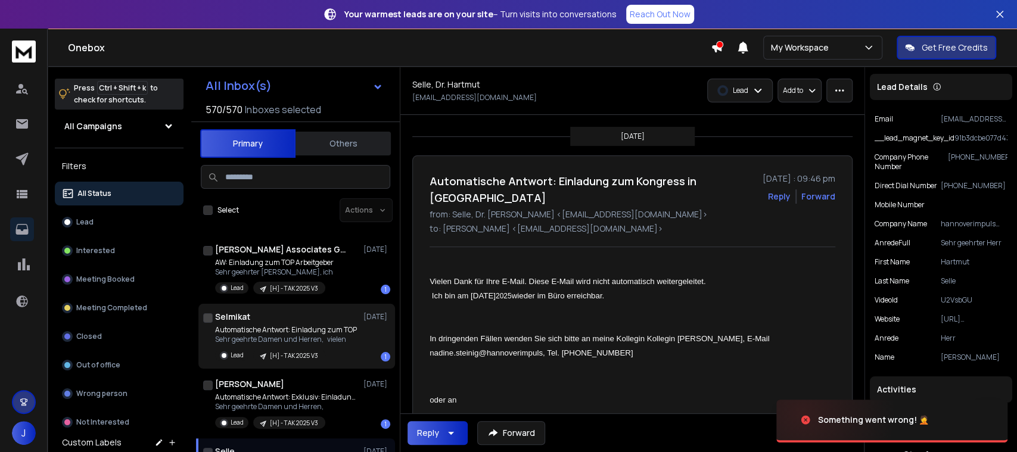
scroll to position [79, 0]
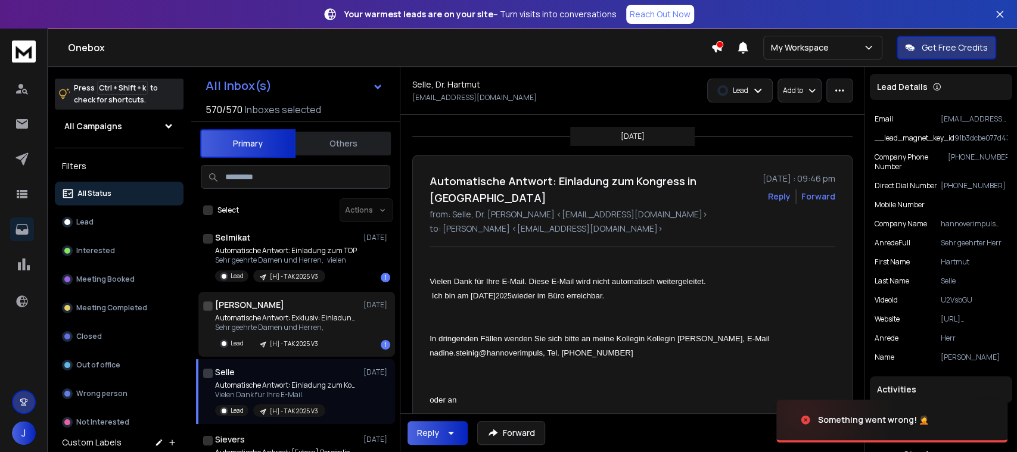
click at [331, 320] on p "Automatische Antwort: Exklusiv: Einladung zum" at bounding box center [286, 318] width 143 height 10
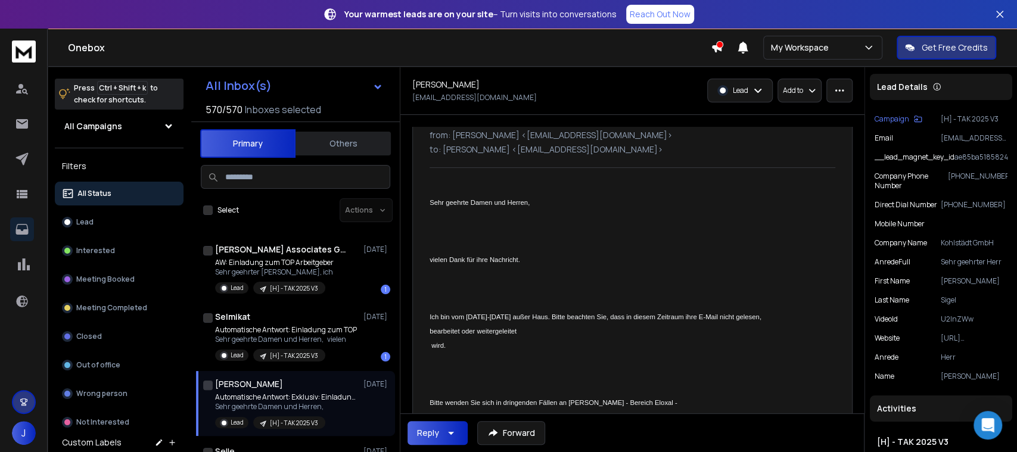
drag, startPoint x: 737, startPoint y: 105, endPoint x: 731, endPoint y: 101, distance: 7.3
click at [737, 105] on div "[PERSON_NAME] [PERSON_NAME] [EMAIL_ADDRESS][DOMAIN_NAME] Lead Add to Lead Add to" at bounding box center [632, 91] width 464 height 48
click at [728, 99] on div "Lead" at bounding box center [740, 90] width 64 height 23
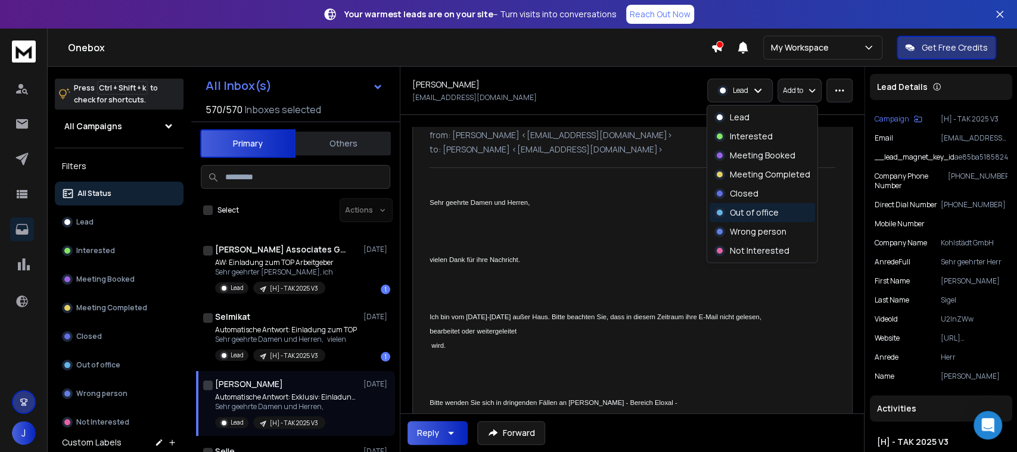
click at [727, 209] on div "Out of office" at bounding box center [746, 213] width 64 height 12
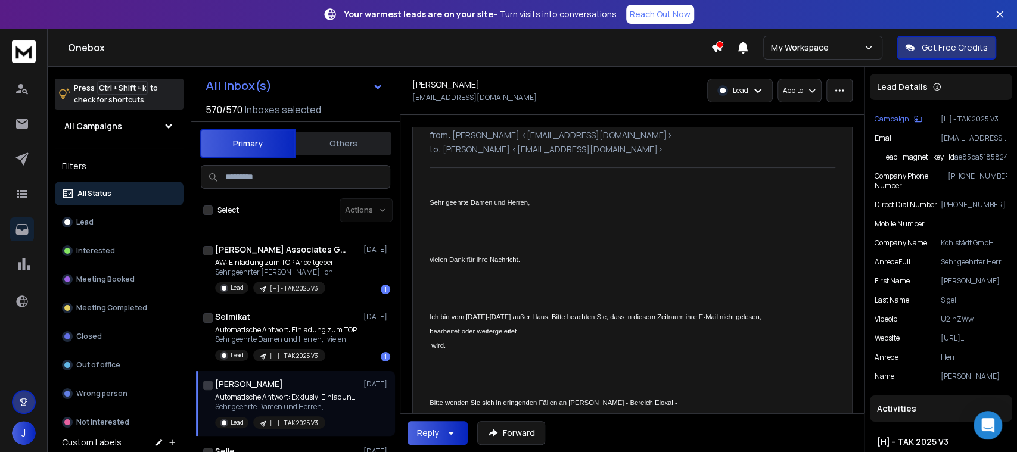
scroll to position [0, 0]
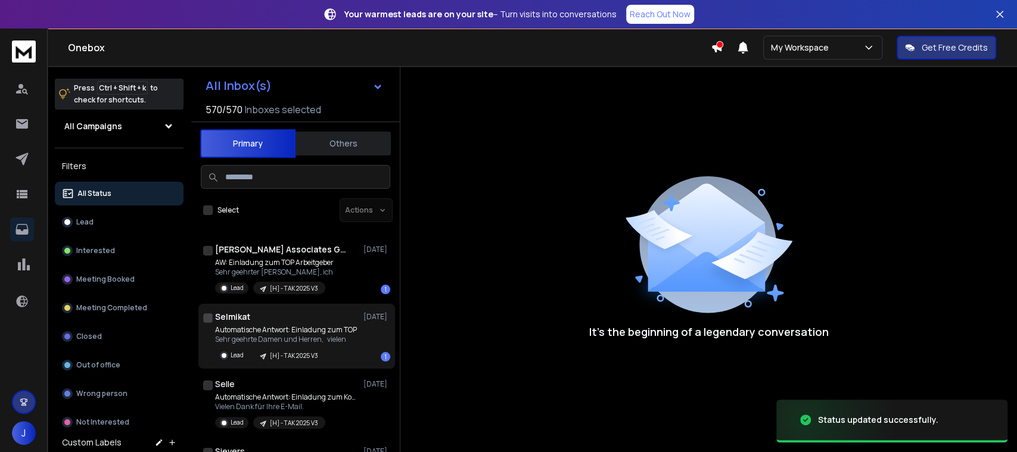
click at [378, 340] on div "Automatische Antwort: Einladung zum TOP Sehr geehrte Damen und Herren, vielen L…" at bounding box center [302, 343] width 175 height 36
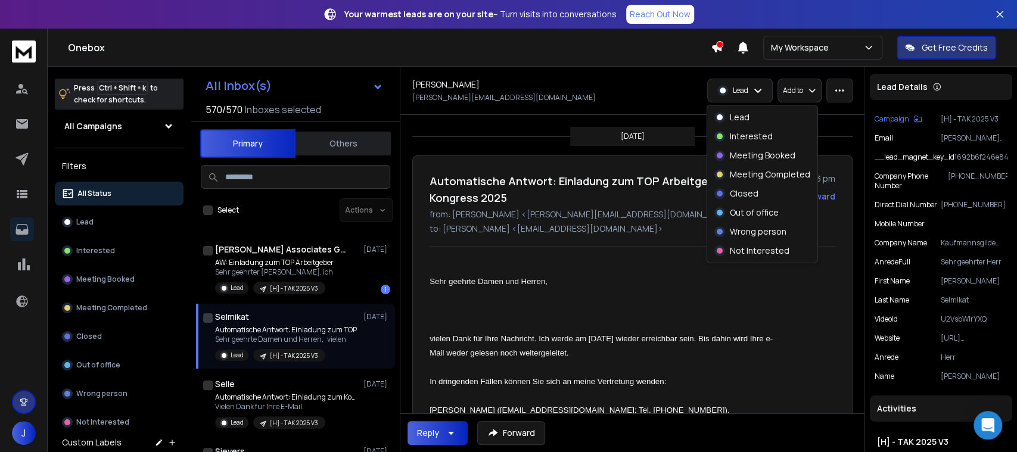
click at [762, 92] on div "Lead" at bounding box center [740, 90] width 64 height 23
click at [732, 212] on p "Out of office" at bounding box center [754, 213] width 49 height 12
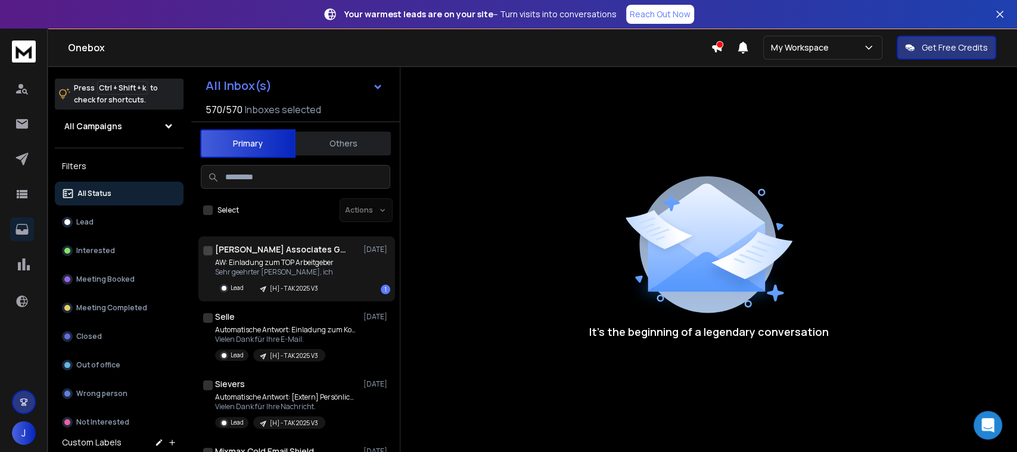
click at [358, 275] on div "AW: Einladung zum TOP Arbeitgeber Sehr geehrter [PERSON_NAME], ich Lead [H] - T…" at bounding box center [302, 276] width 175 height 36
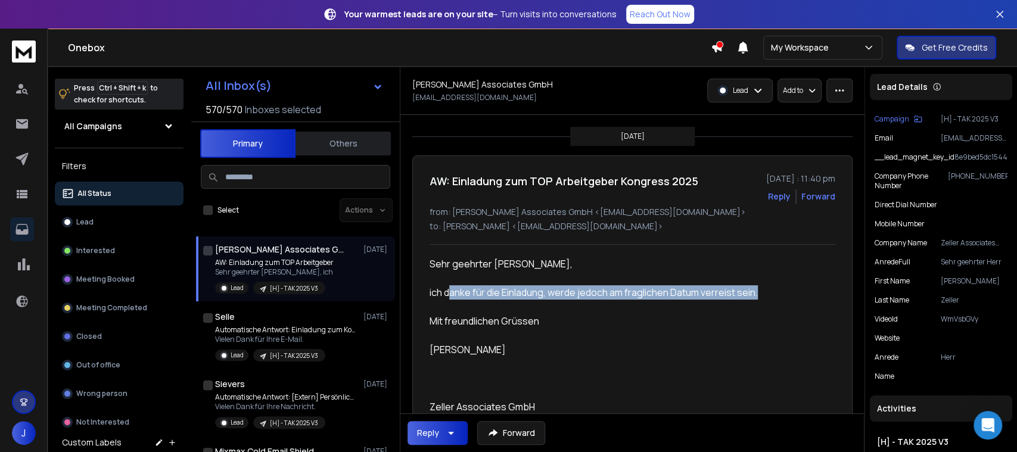
drag, startPoint x: 447, startPoint y: 294, endPoint x: 761, endPoint y: 292, distance: 313.3
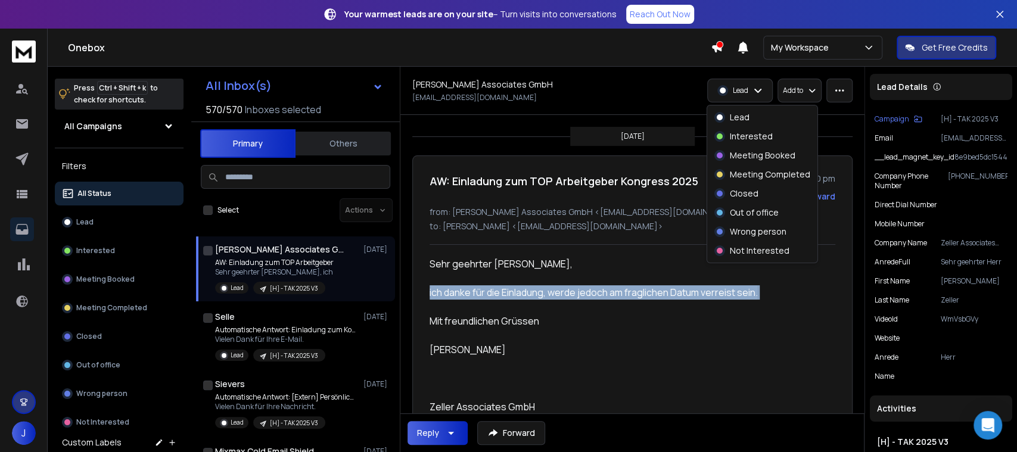
click at [734, 97] on div "Lead" at bounding box center [740, 90] width 64 height 23
click at [750, 253] on p "Not Interested" at bounding box center [760, 251] width 60 height 12
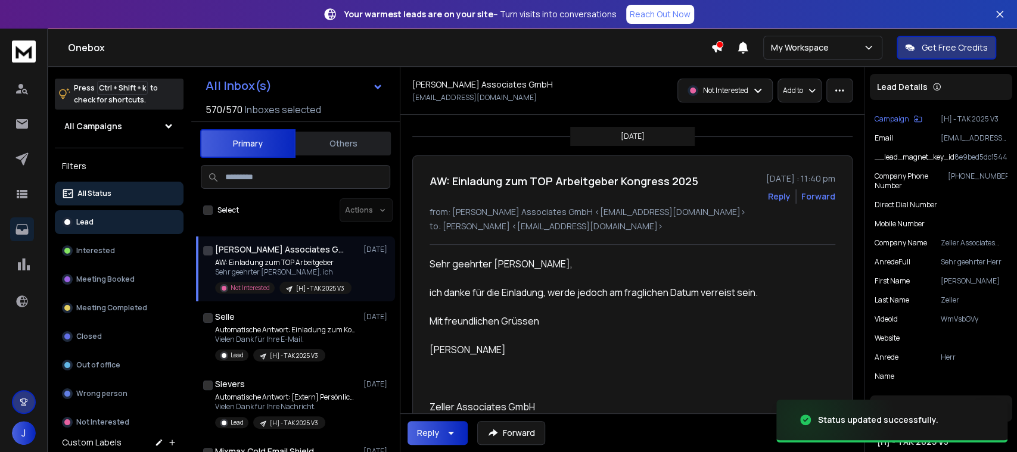
click at [95, 221] on button "Lead" at bounding box center [119, 222] width 129 height 24
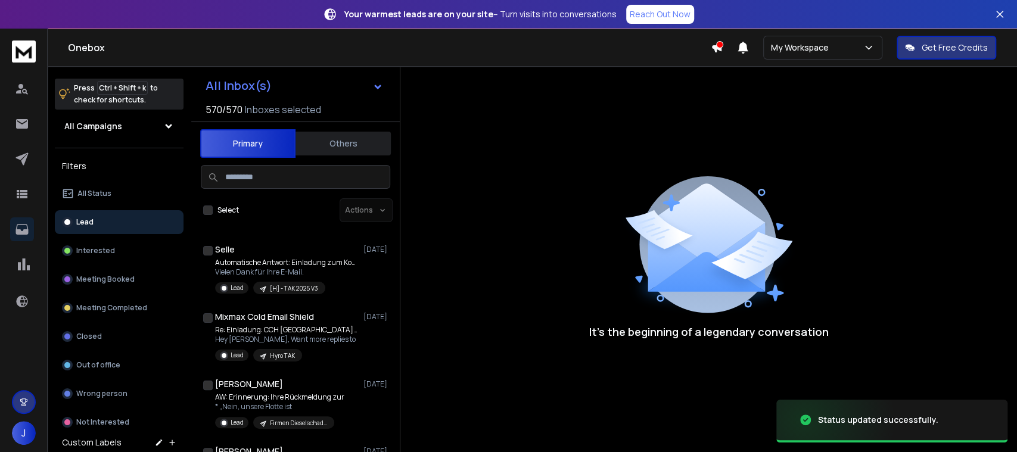
click at [111, 199] on button "All Status" at bounding box center [119, 194] width 129 height 24
